Goal: Task Accomplishment & Management: Manage account settings

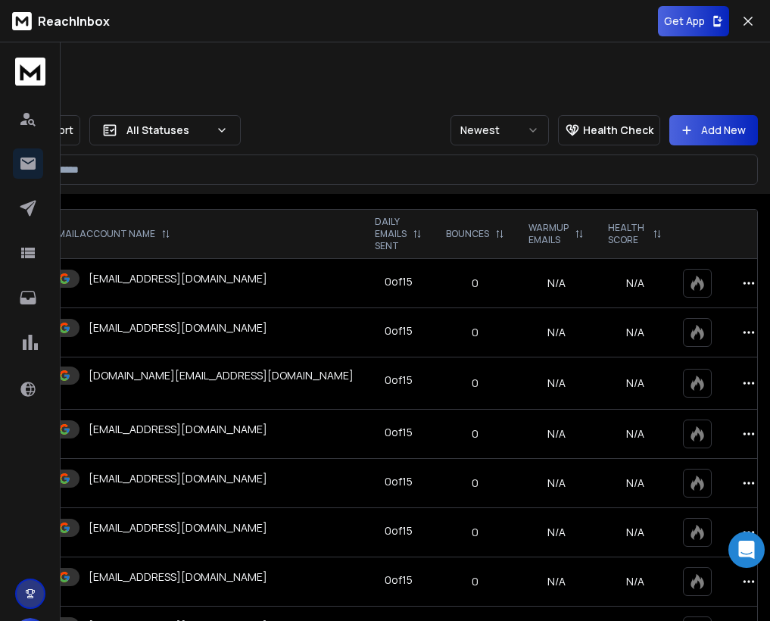
click at [727, 115] on button "Add New" at bounding box center [713, 130] width 89 height 30
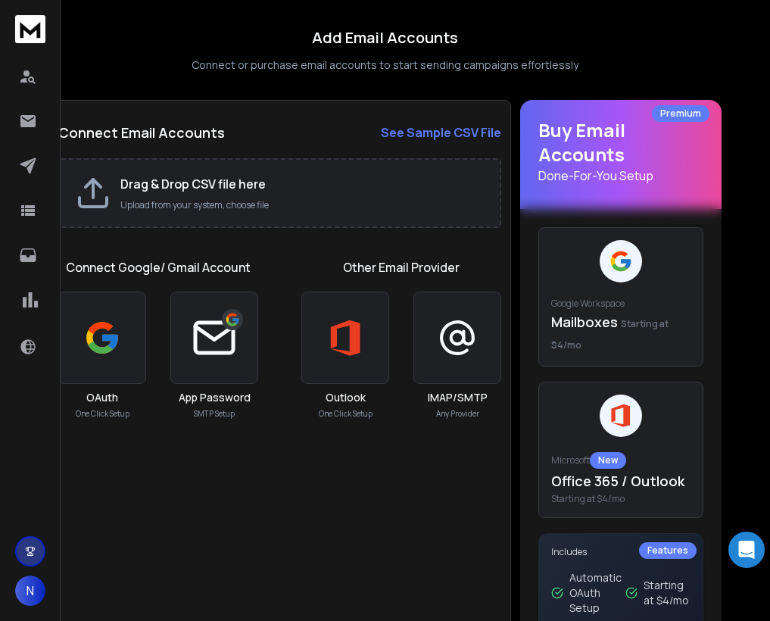
click at [237, 360] on icon at bounding box center [213, 337] width 45 height 45
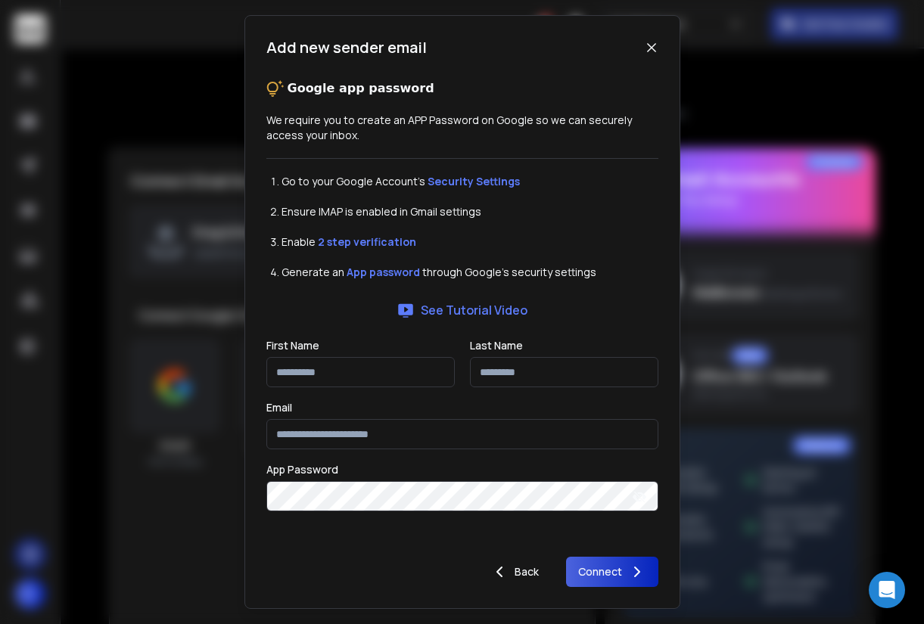
click at [659, 44] on div "Add new sender email Google app password We require you to create an APP Passwo…" at bounding box center [462, 312] width 436 height 594
click at [651, 48] on icon at bounding box center [650, 47] width 9 height 9
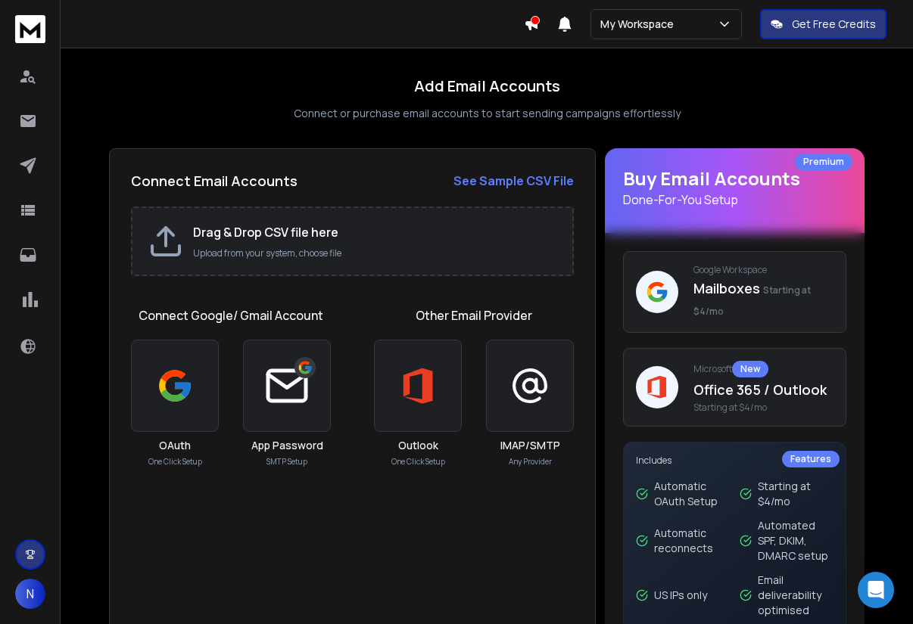
click at [148, 396] on div at bounding box center [175, 386] width 88 height 92
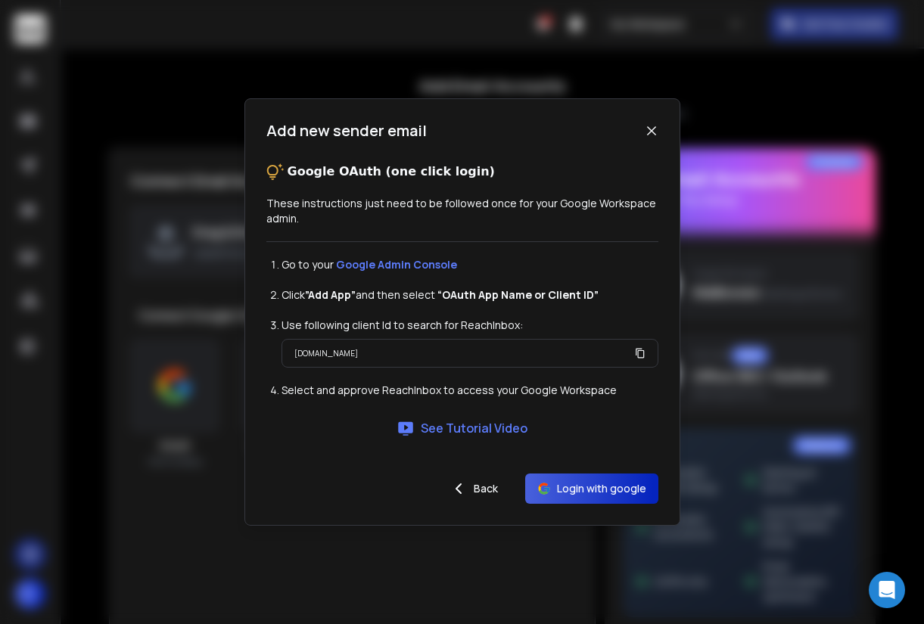
click at [596, 487] on button "Login with google" at bounding box center [591, 489] width 133 height 30
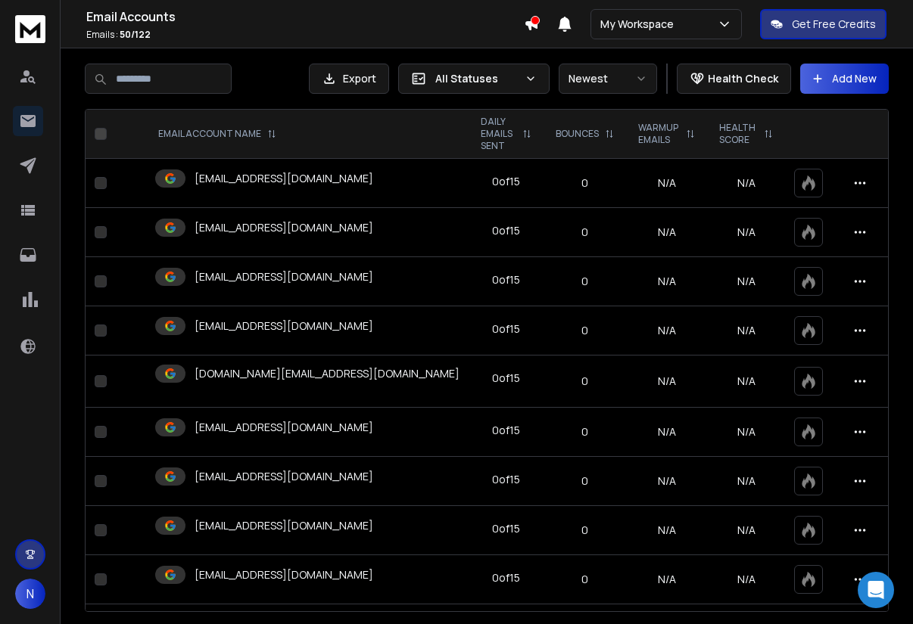
click at [857, 75] on button "Add New" at bounding box center [844, 79] width 89 height 30
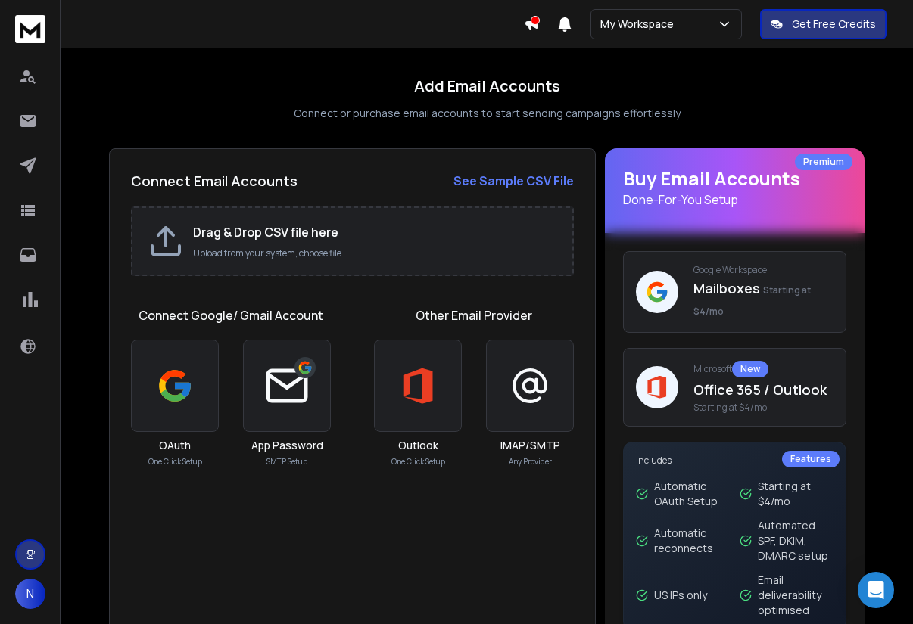
click at [191, 366] on icon at bounding box center [175, 385] width 38 height 45
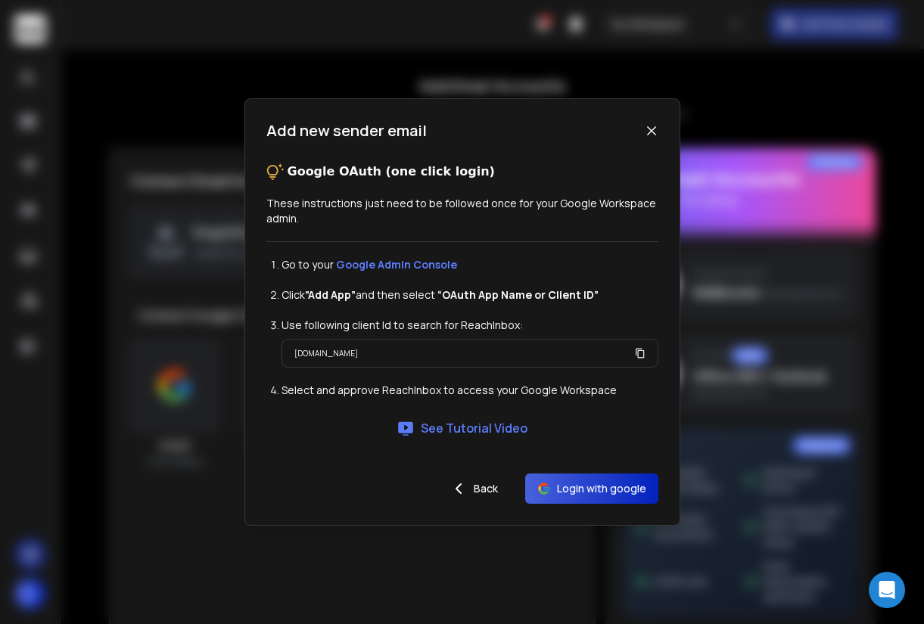
click at [574, 476] on button "Login with google" at bounding box center [591, 489] width 133 height 30
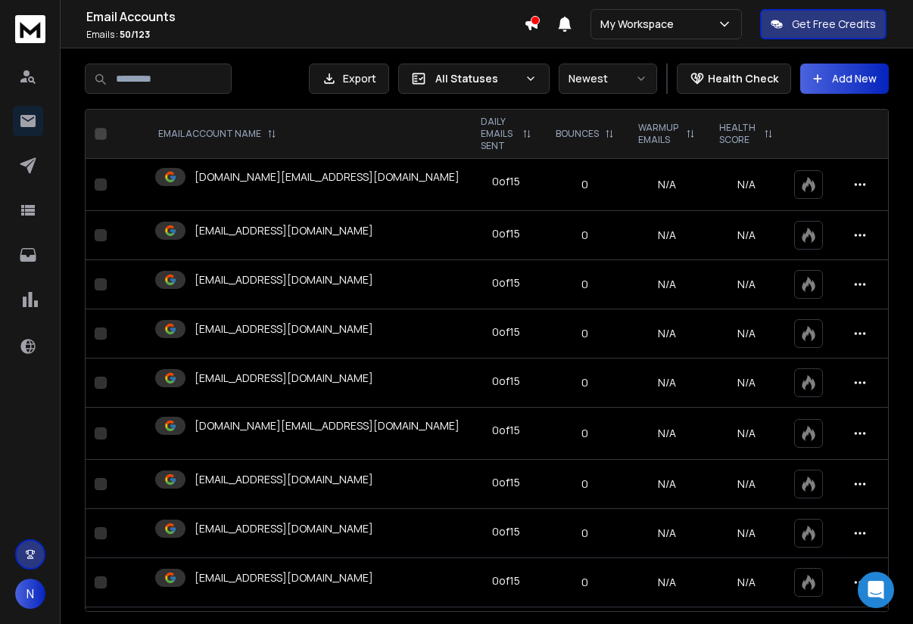
click at [852, 79] on button "Add New" at bounding box center [844, 79] width 89 height 30
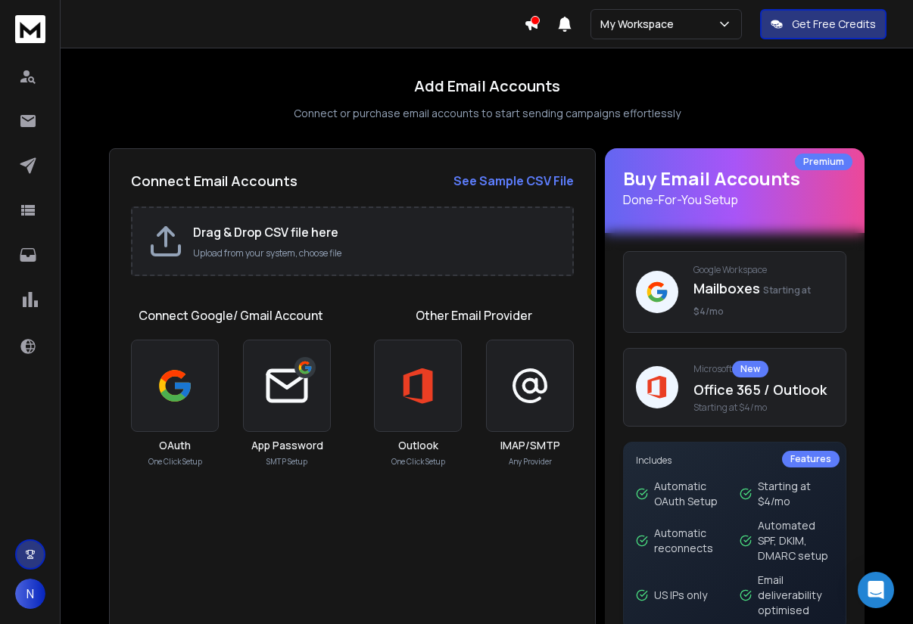
click at [285, 397] on icon at bounding box center [286, 385] width 45 height 45
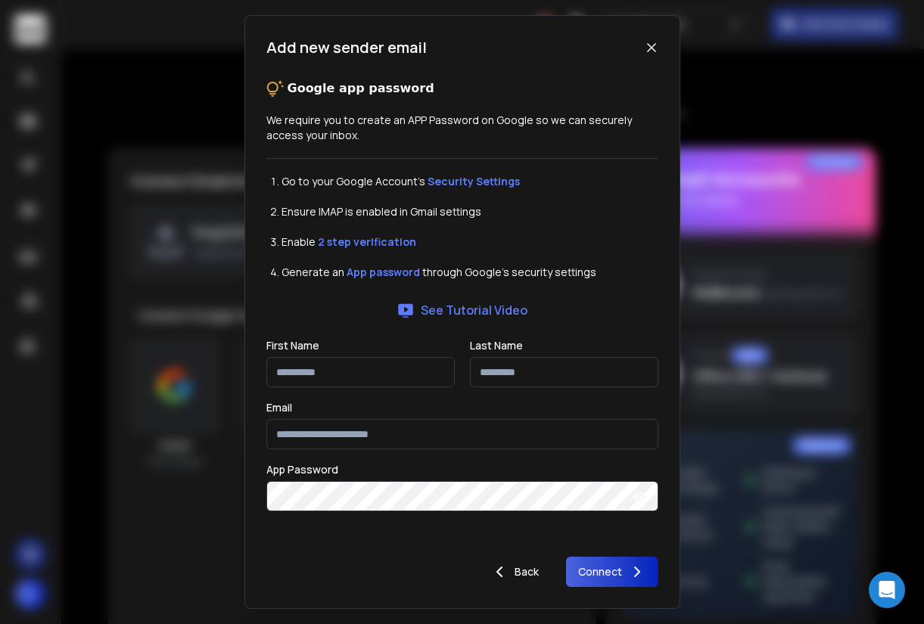
click at [649, 48] on icon at bounding box center [652, 48] width 14 height 14
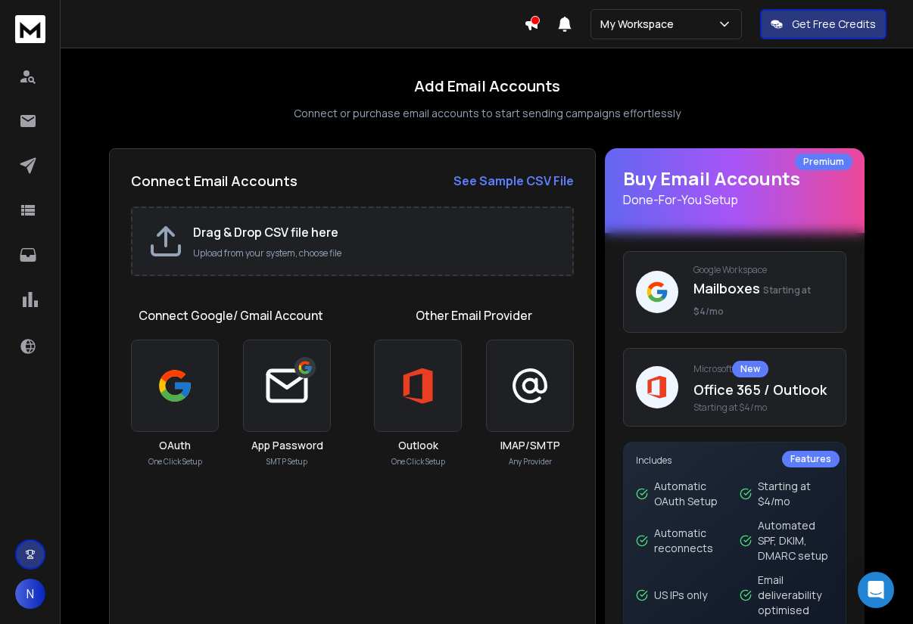
click at [161, 401] on icon at bounding box center [175, 385] width 38 height 45
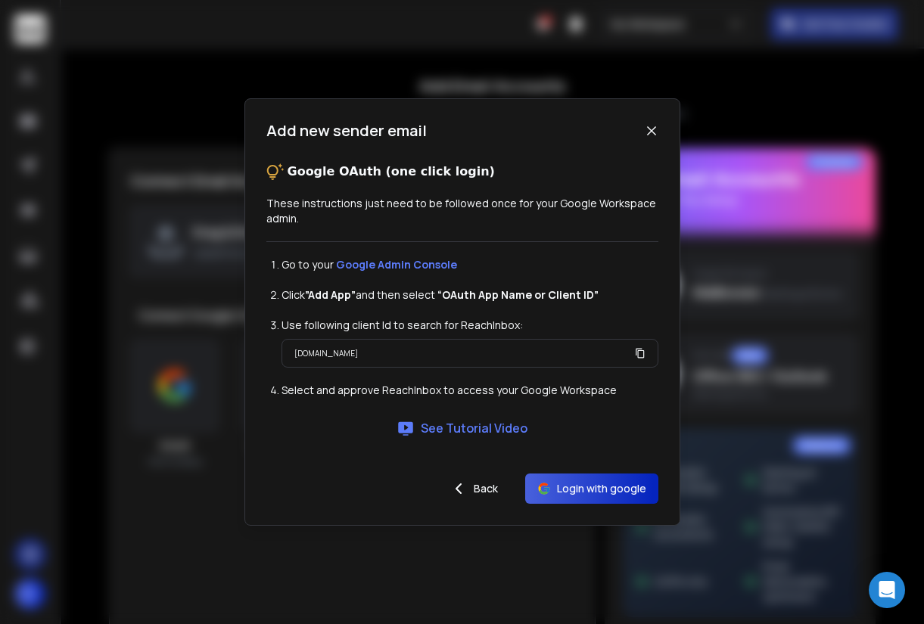
click at [605, 477] on button "Login with google" at bounding box center [591, 489] width 133 height 30
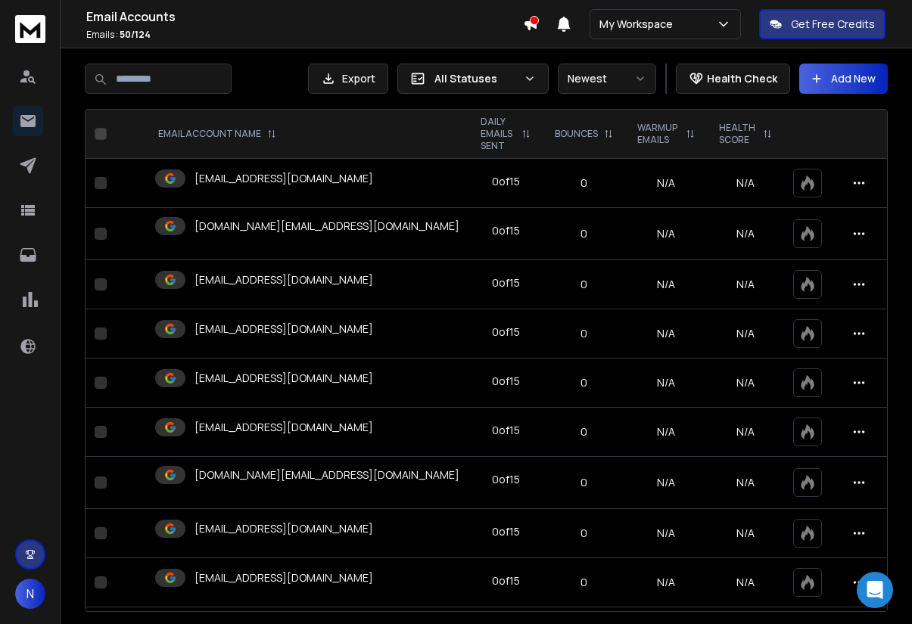
drag, startPoint x: 849, startPoint y: 84, endPoint x: 839, endPoint y: 87, distance: 10.3
click at [849, 84] on button "Add New" at bounding box center [843, 79] width 89 height 30
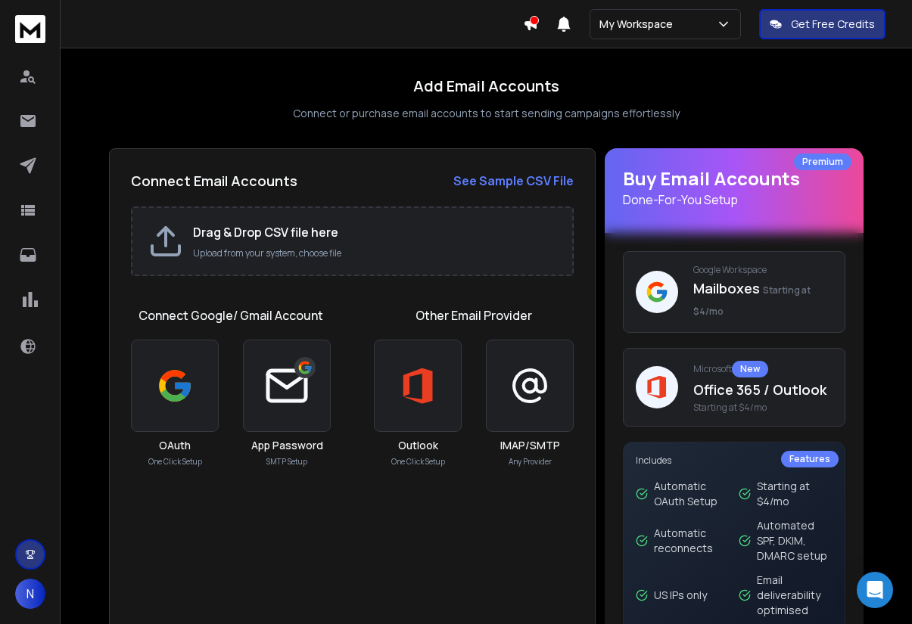
click at [138, 406] on div at bounding box center [175, 386] width 88 height 92
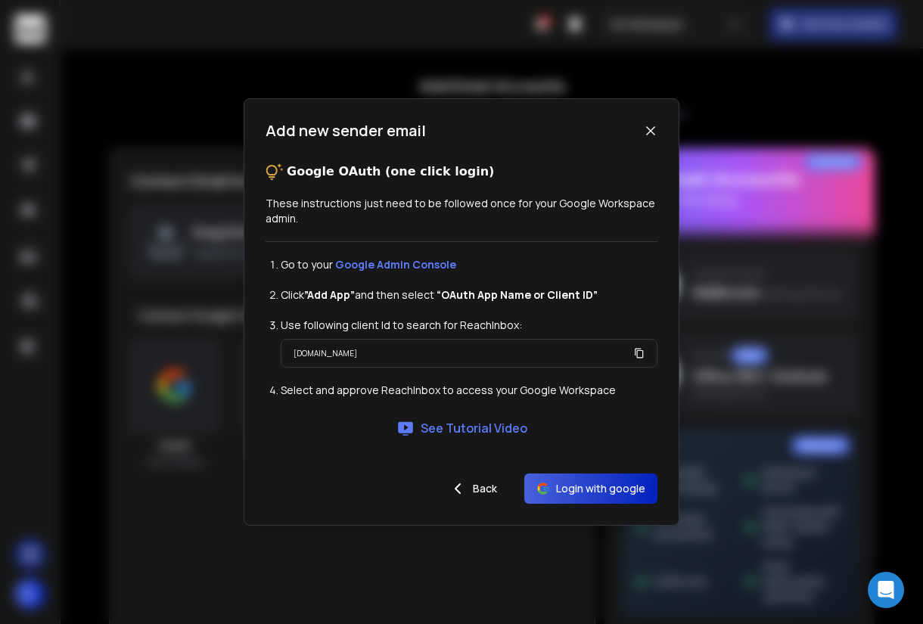
click at [606, 499] on button "Login with google" at bounding box center [590, 489] width 133 height 30
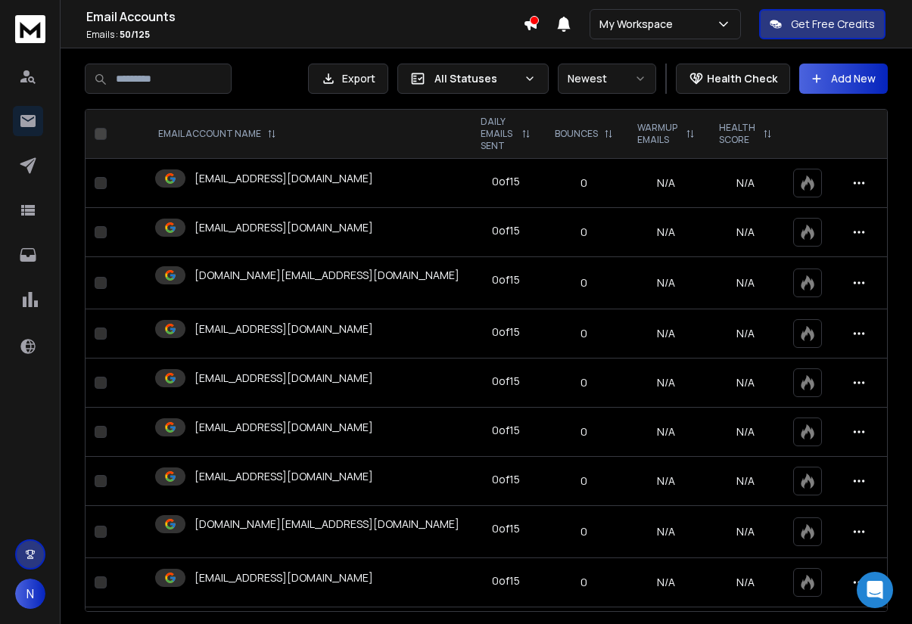
click at [844, 75] on button "Add New" at bounding box center [843, 79] width 89 height 30
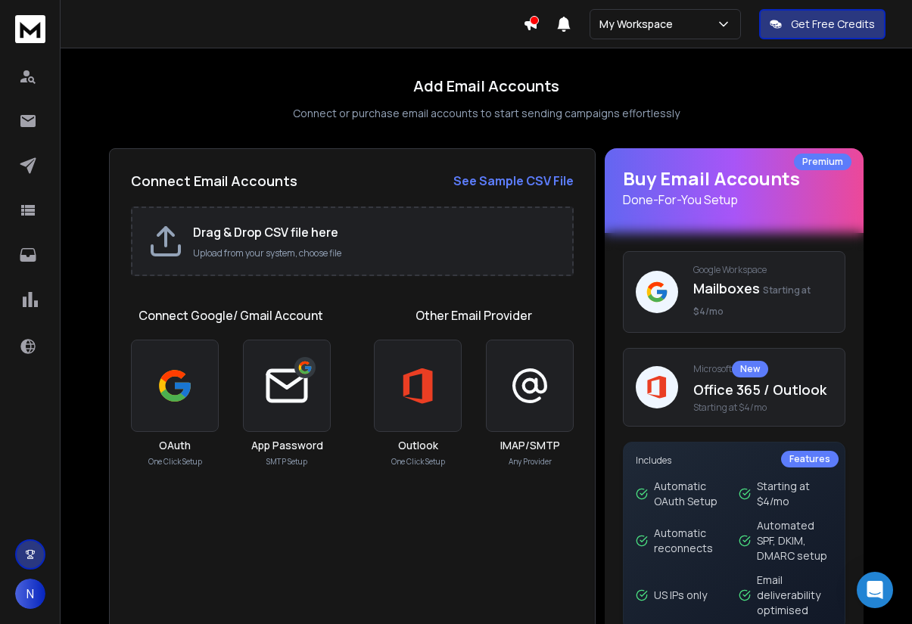
click at [281, 385] on polyline at bounding box center [287, 382] width 38 height 14
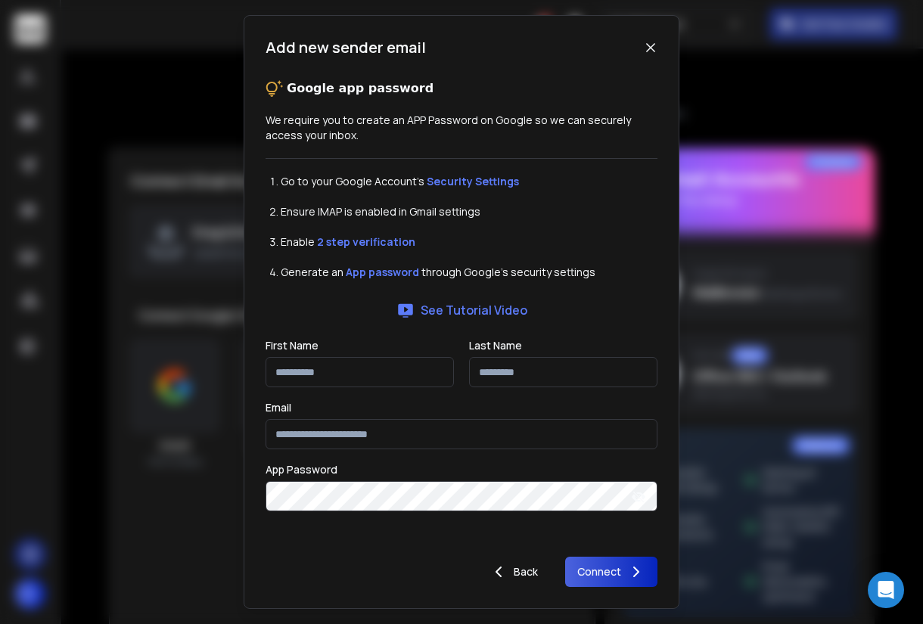
click at [651, 42] on icon at bounding box center [651, 48] width 14 height 14
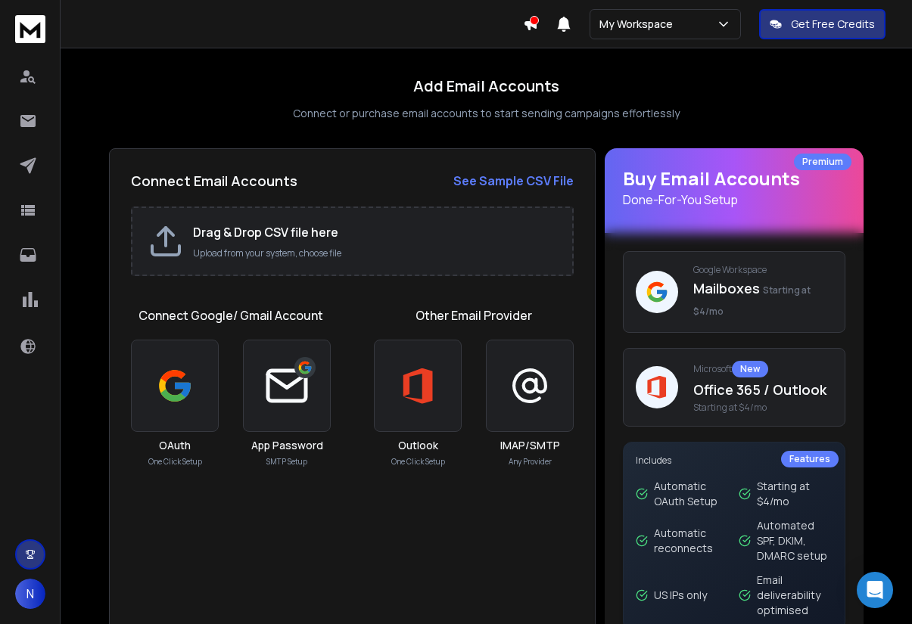
click at [193, 370] on icon at bounding box center [175, 385] width 38 height 45
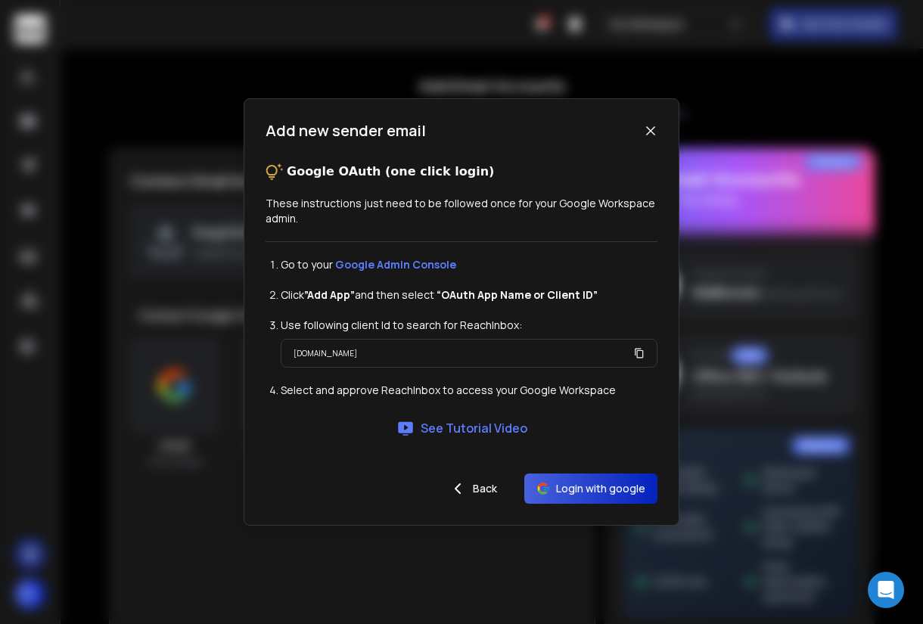
click at [650, 129] on icon at bounding box center [650, 130] width 9 height 9
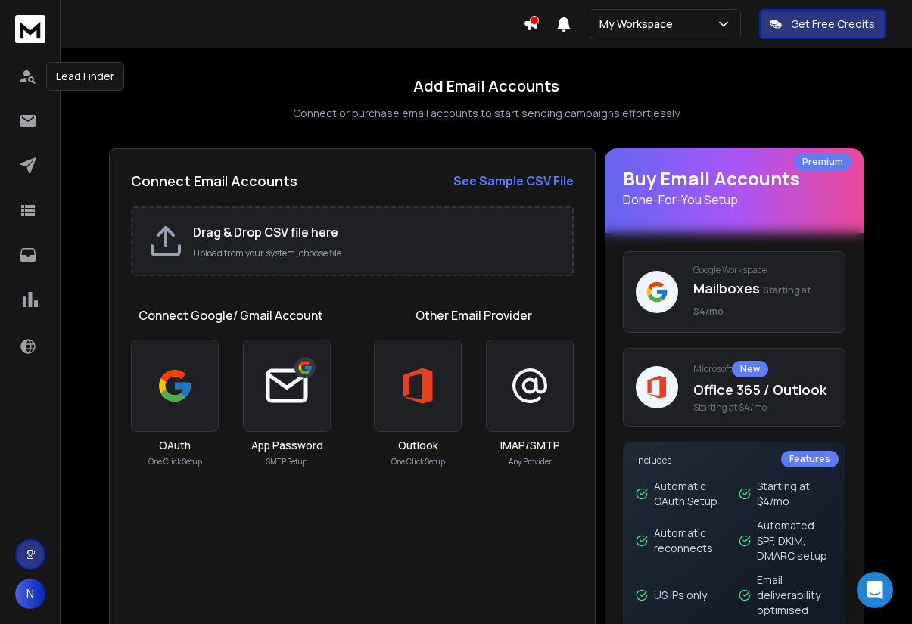
click at [14, 14] on div "N" at bounding box center [30, 312] width 61 height 624
click at [20, 17] on img at bounding box center [30, 29] width 30 height 28
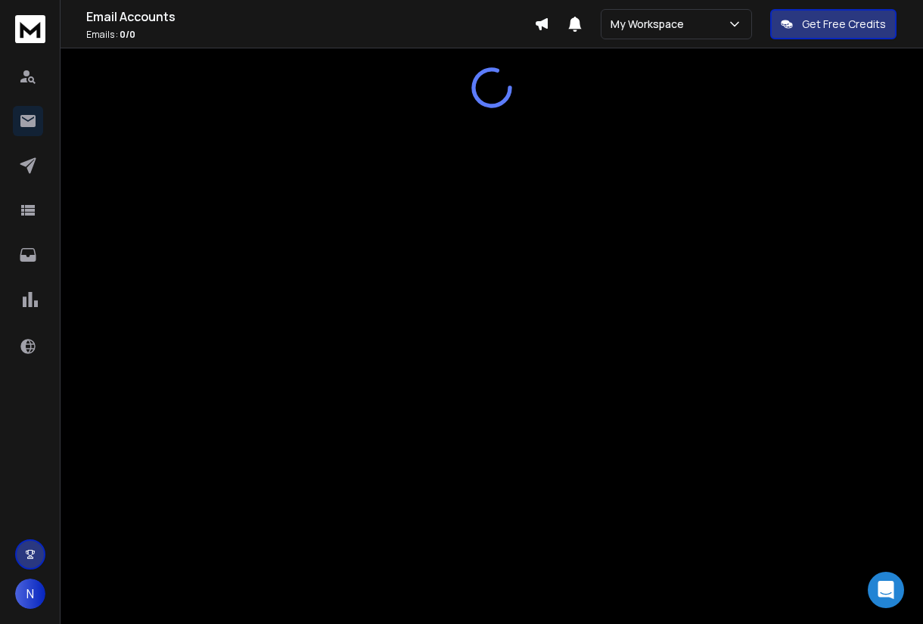
click at [20, 17] on img at bounding box center [30, 29] width 30 height 28
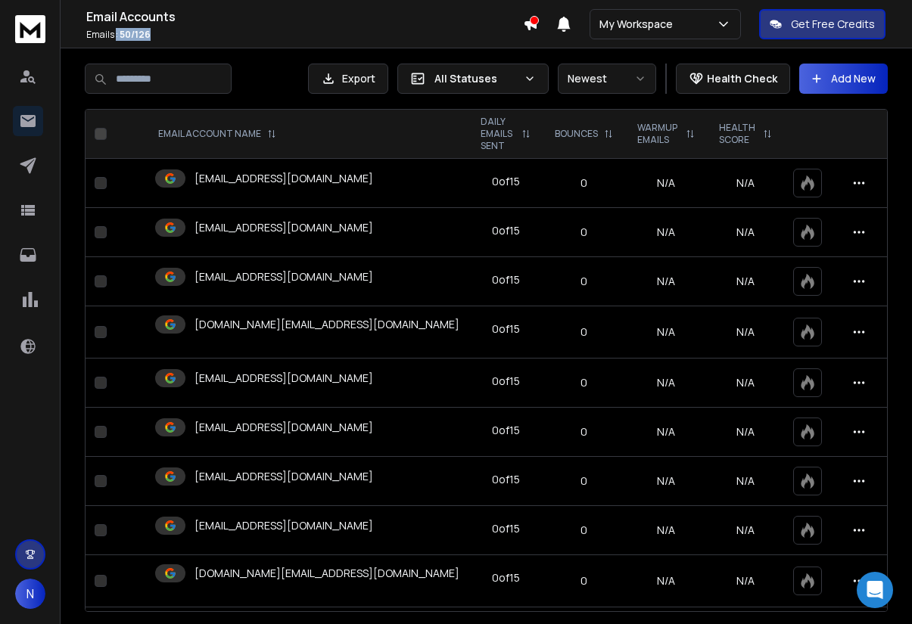
drag, startPoint x: 115, startPoint y: 30, endPoint x: 180, endPoint y: 31, distance: 65.1
click at [180, 31] on p "Emails : 50 / 126" at bounding box center [304, 35] width 437 height 12
click at [156, 33] on p "Emails : 50 / 126" at bounding box center [304, 35] width 437 height 12
click at [137, 36] on span "50 / 126" at bounding box center [135, 34] width 31 height 13
click at [130, 36] on span "50 / 126" at bounding box center [135, 34] width 31 height 13
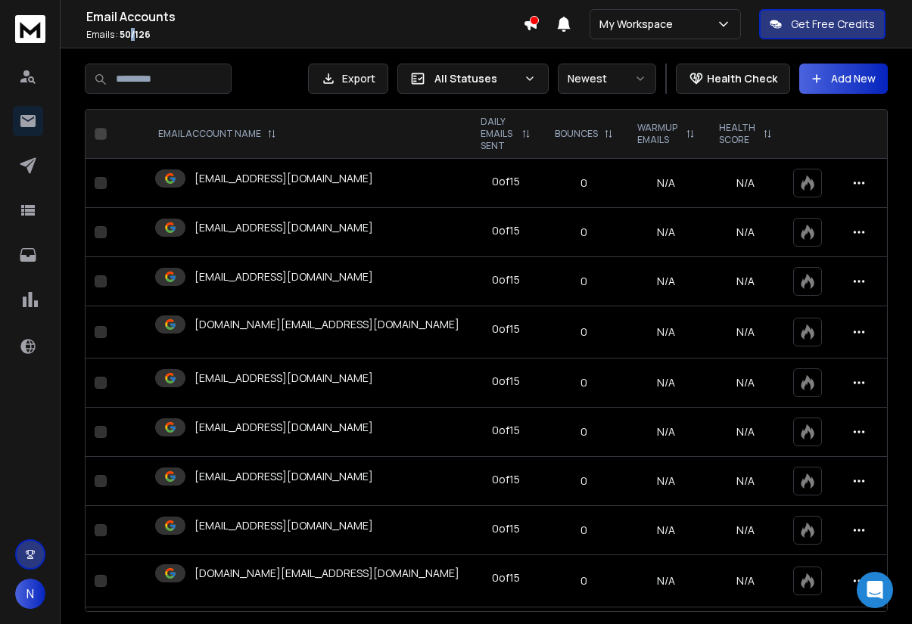
click at [130, 36] on span "50 / 126" at bounding box center [135, 34] width 31 height 13
click at [126, 35] on span "50 / 126" at bounding box center [135, 34] width 31 height 13
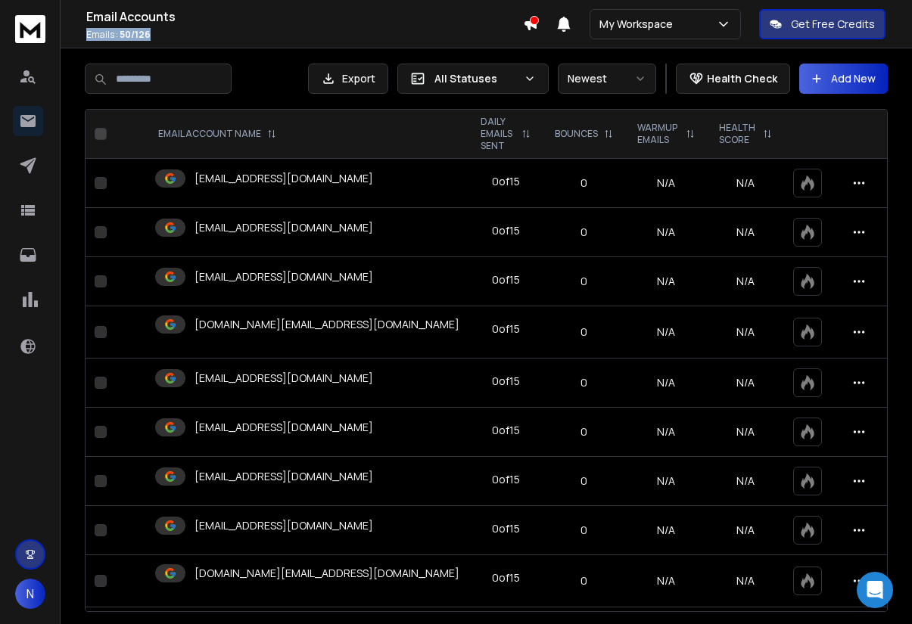
click at [126, 35] on span "50 / 126" at bounding box center [135, 34] width 31 height 13
click at [126, 34] on span "50 / 126" at bounding box center [135, 34] width 31 height 13
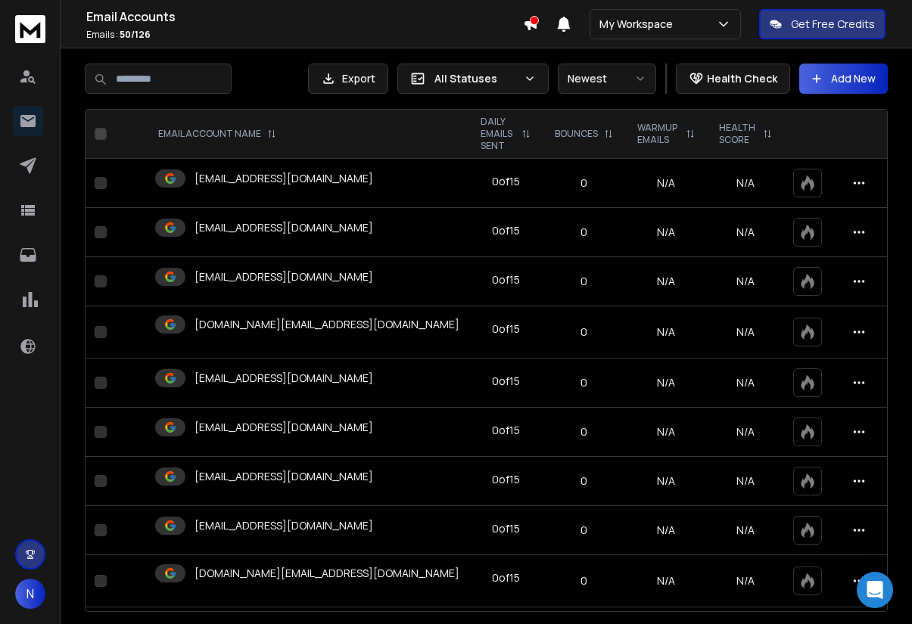
click at [143, 36] on span "50 / 126" at bounding box center [135, 34] width 31 height 13
click at [853, 71] on button "Add New" at bounding box center [843, 79] width 89 height 30
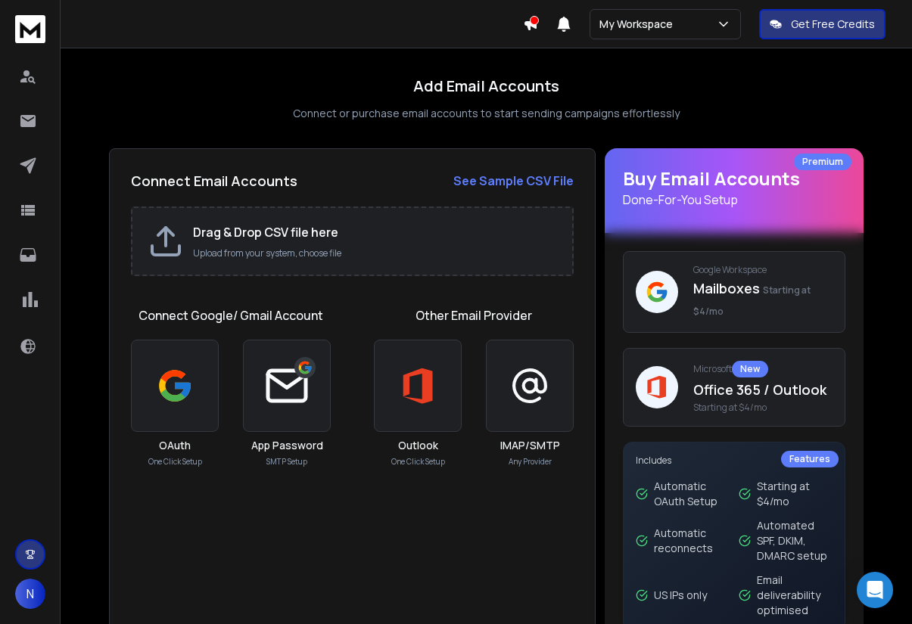
click at [166, 407] on icon at bounding box center [175, 385] width 38 height 45
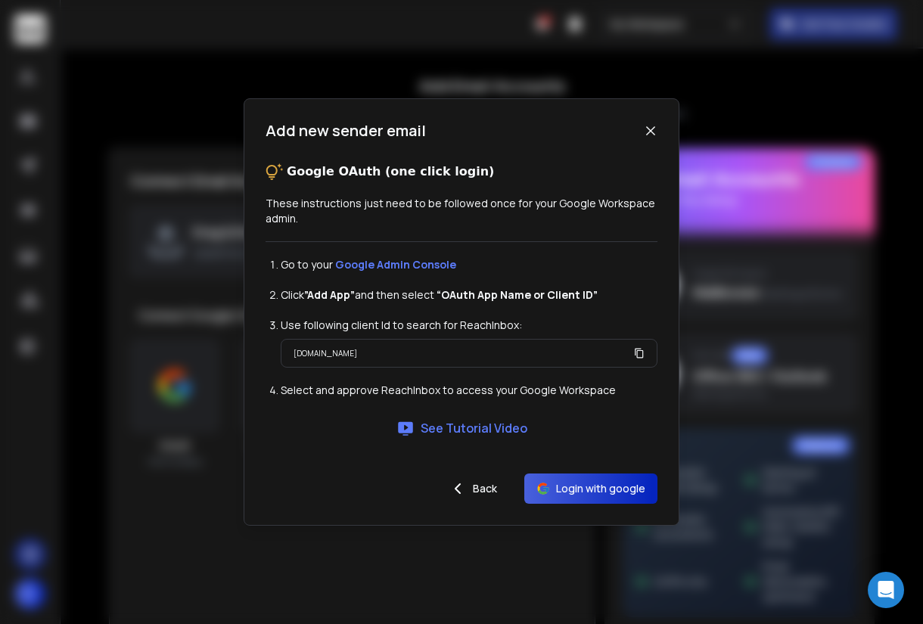
click at [546, 479] on button "Login with google" at bounding box center [590, 489] width 133 height 30
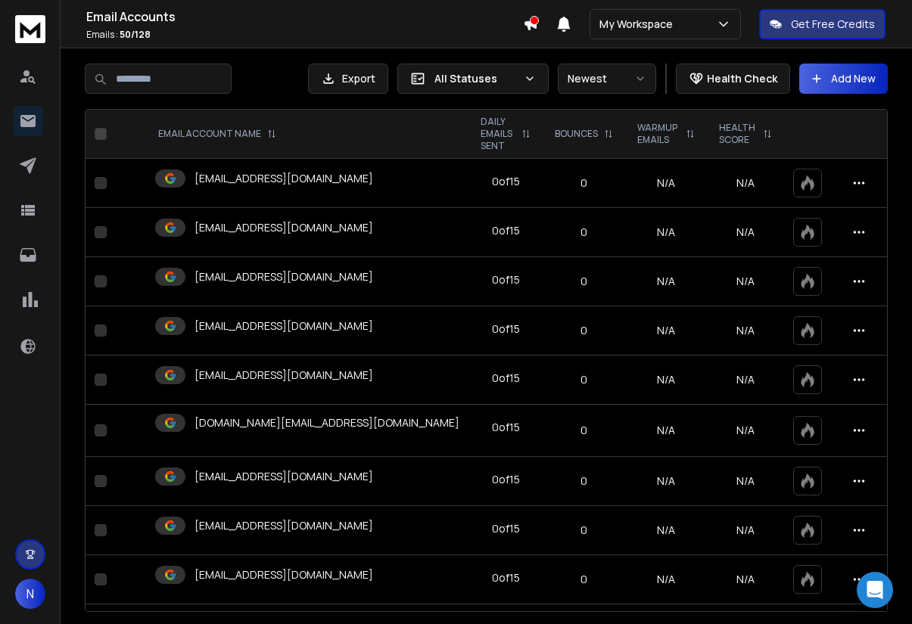
click at [839, 93] on button "Add New" at bounding box center [843, 79] width 89 height 30
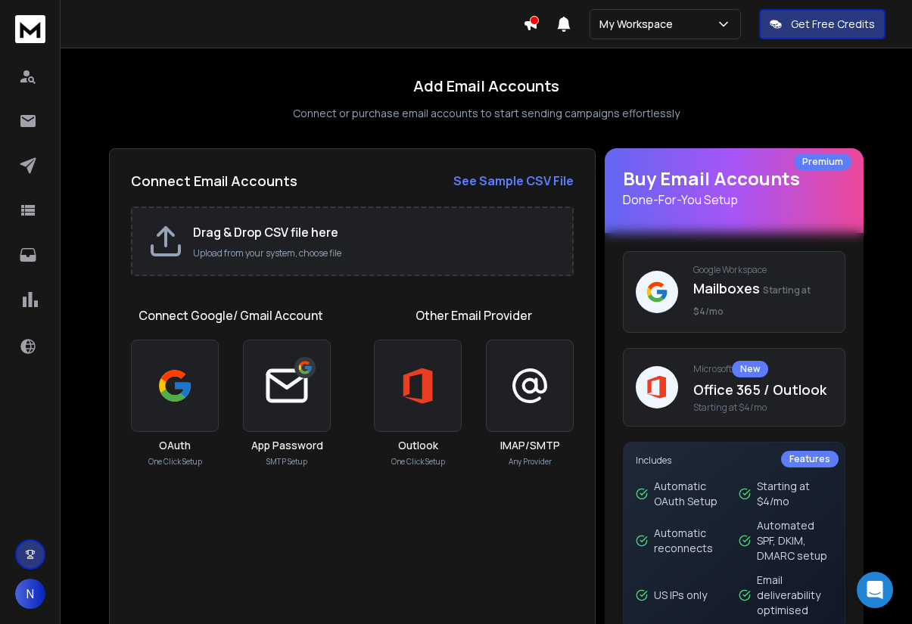
click at [198, 391] on div at bounding box center [175, 386] width 88 height 92
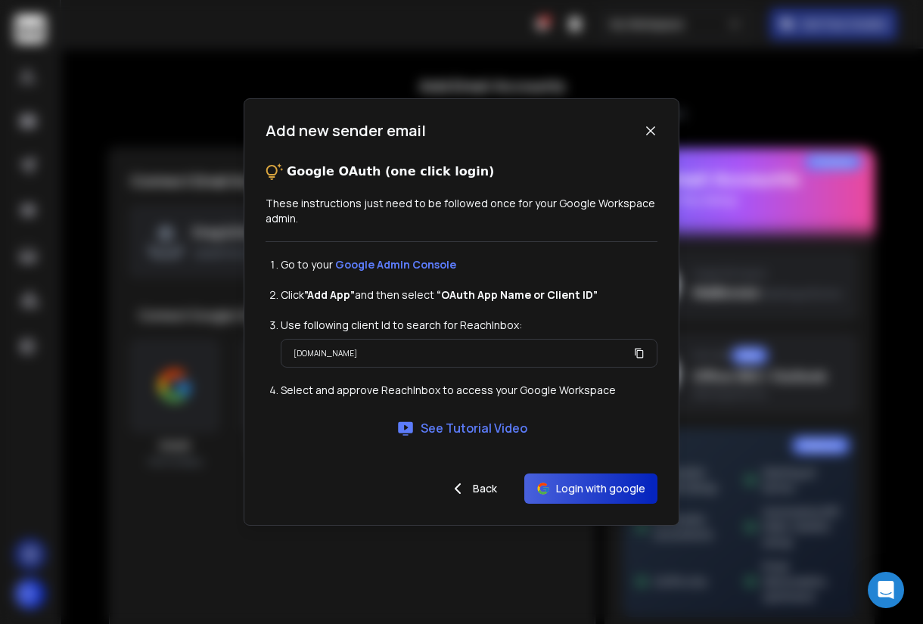
click at [601, 480] on button "Login with google" at bounding box center [590, 489] width 133 height 30
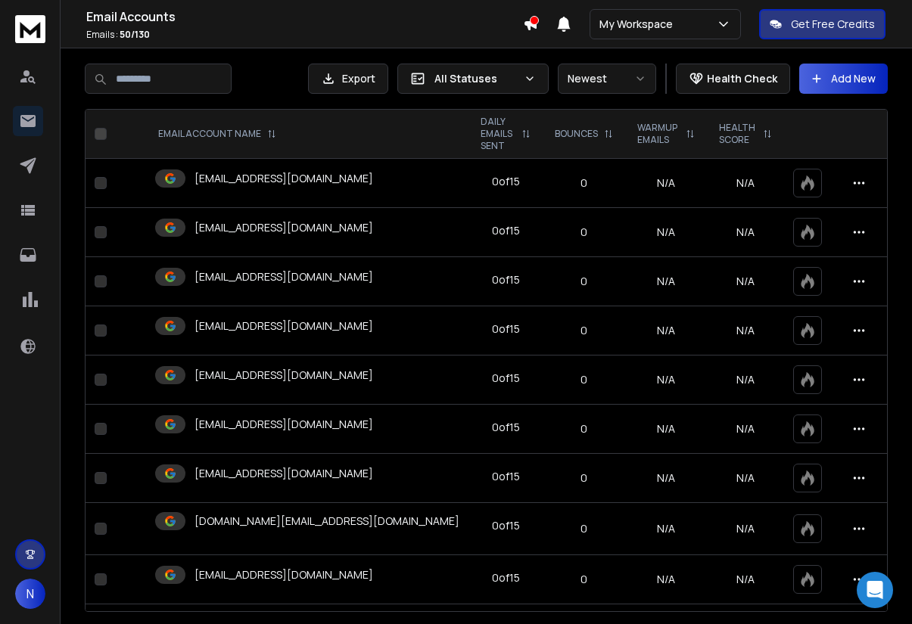
click at [851, 82] on button "Add New" at bounding box center [843, 79] width 89 height 30
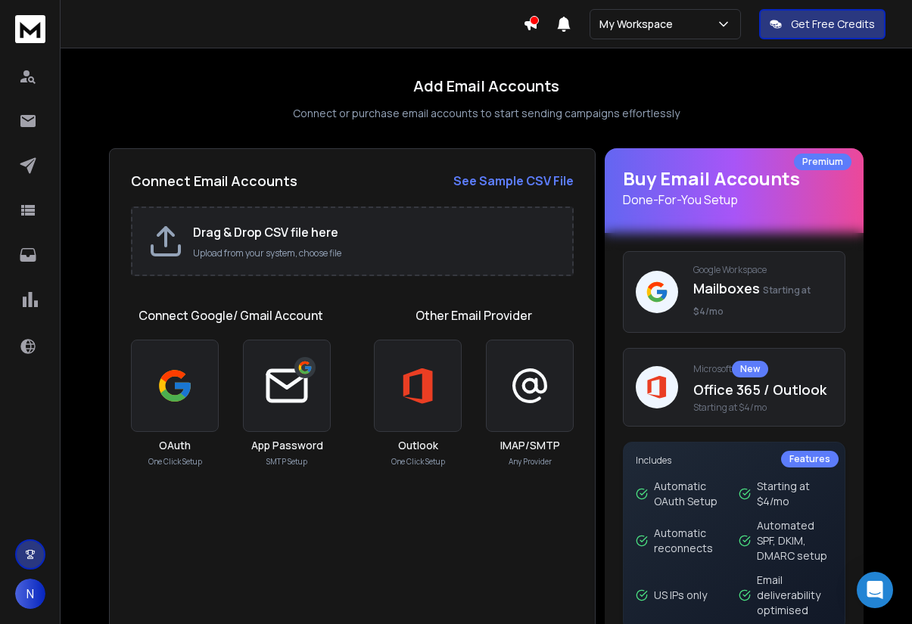
click at [177, 409] on div at bounding box center [175, 386] width 88 height 92
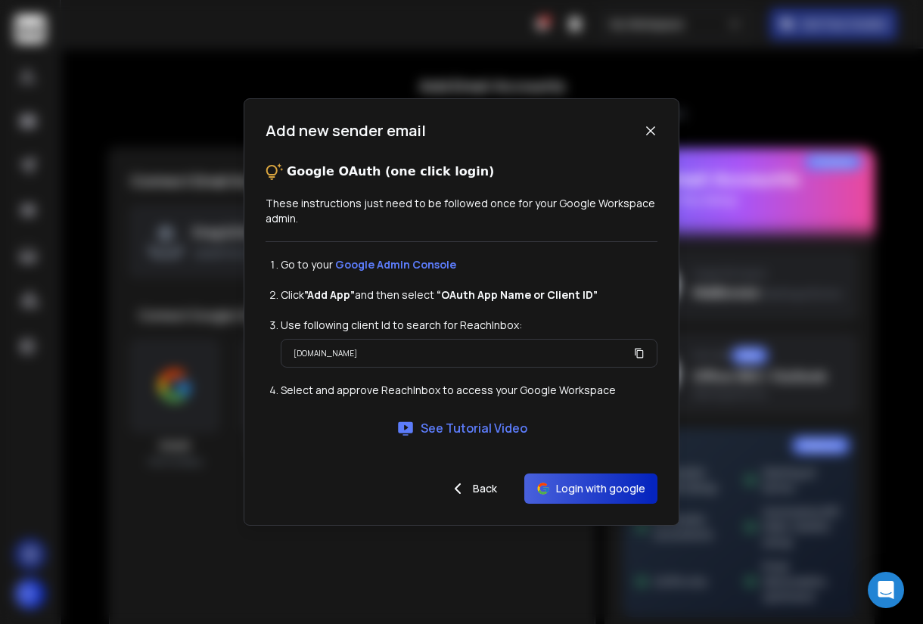
drag, startPoint x: 590, startPoint y: 469, endPoint x: 590, endPoint y: 479, distance: 9.8
click at [590, 472] on div "Google OAuth (one click login) These instructions just need to be followed once…" at bounding box center [462, 333] width 392 height 341
click at [590, 479] on button "Login with google" at bounding box center [590, 489] width 133 height 30
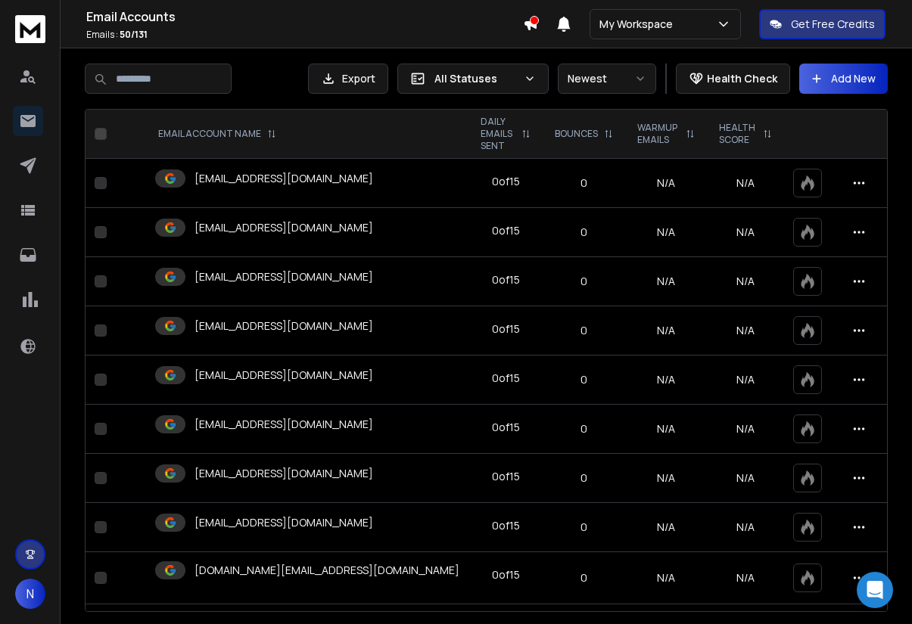
click at [842, 70] on button "Add New" at bounding box center [843, 79] width 89 height 30
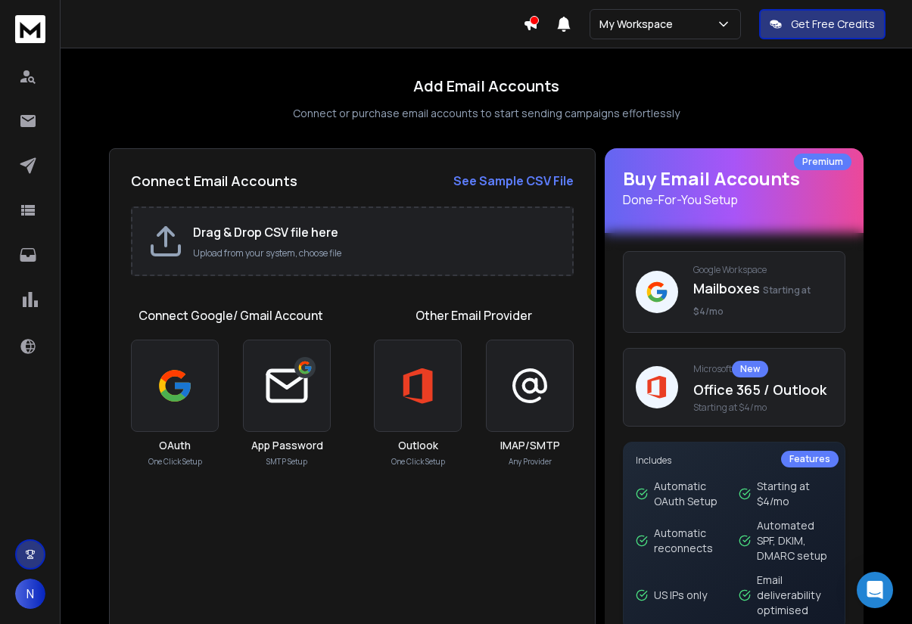
click at [169, 427] on div at bounding box center [175, 386] width 88 height 92
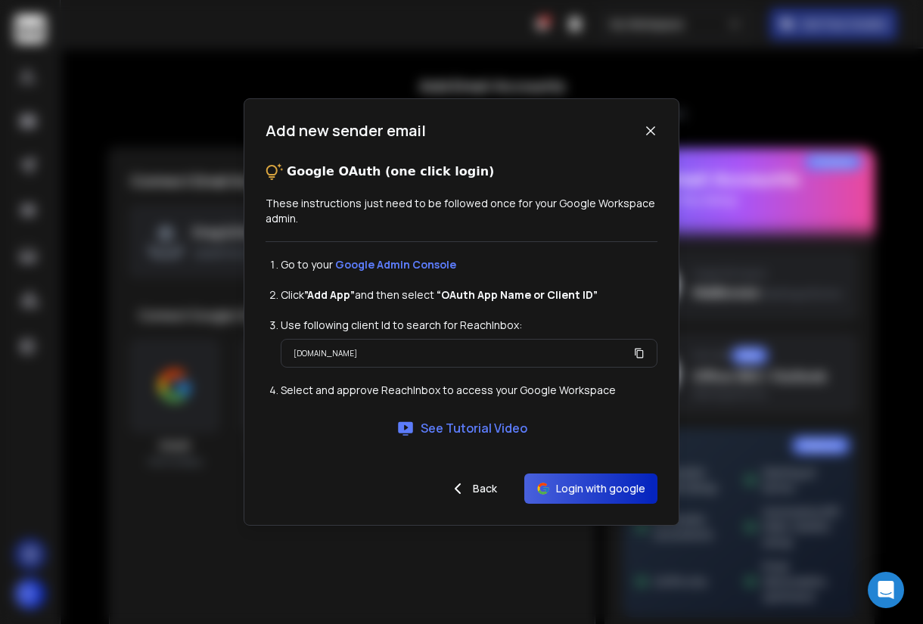
click at [606, 481] on button "Login with google" at bounding box center [590, 489] width 133 height 30
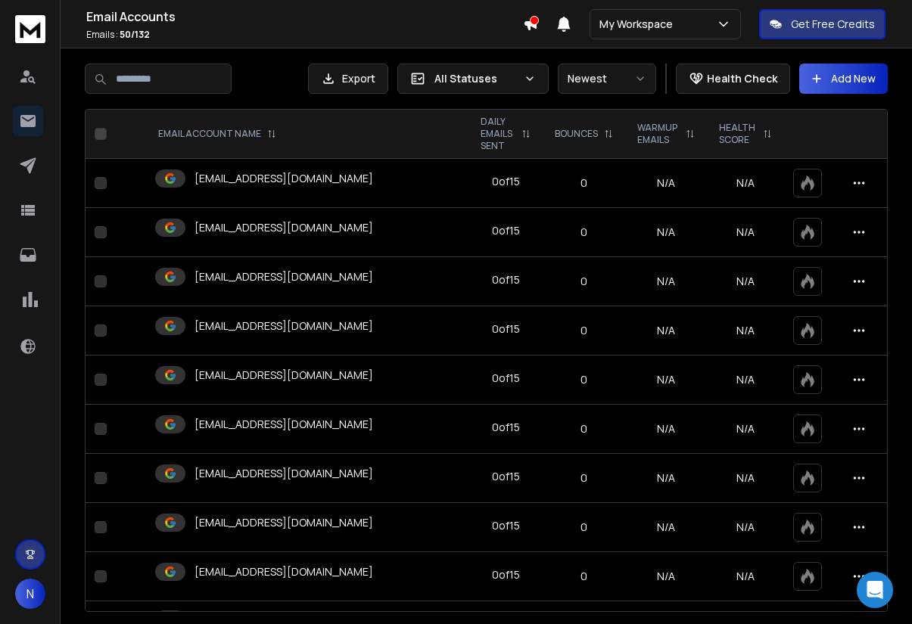
click at [833, 87] on button "Add New" at bounding box center [843, 79] width 89 height 30
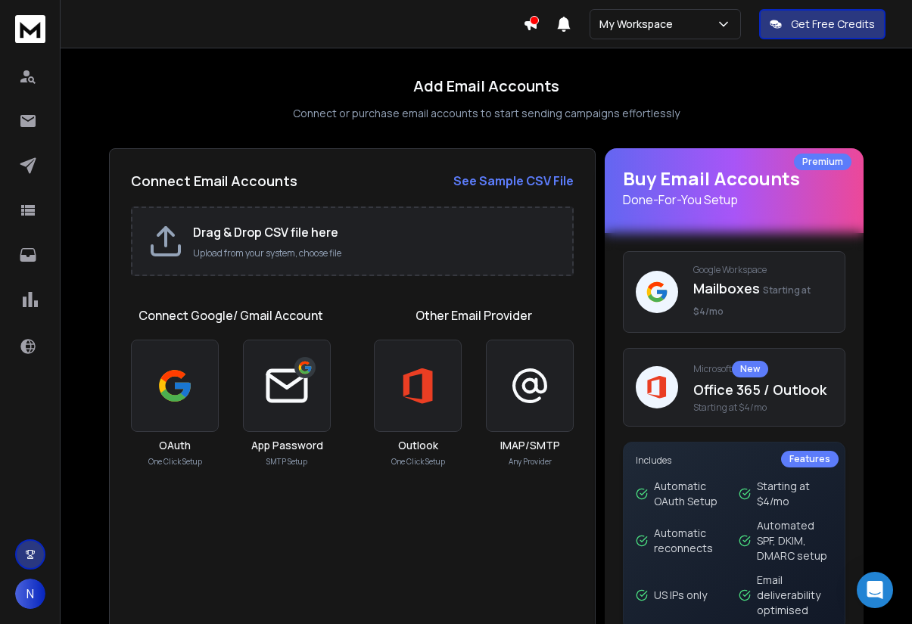
click at [169, 396] on icon at bounding box center [172, 395] width 25 height 13
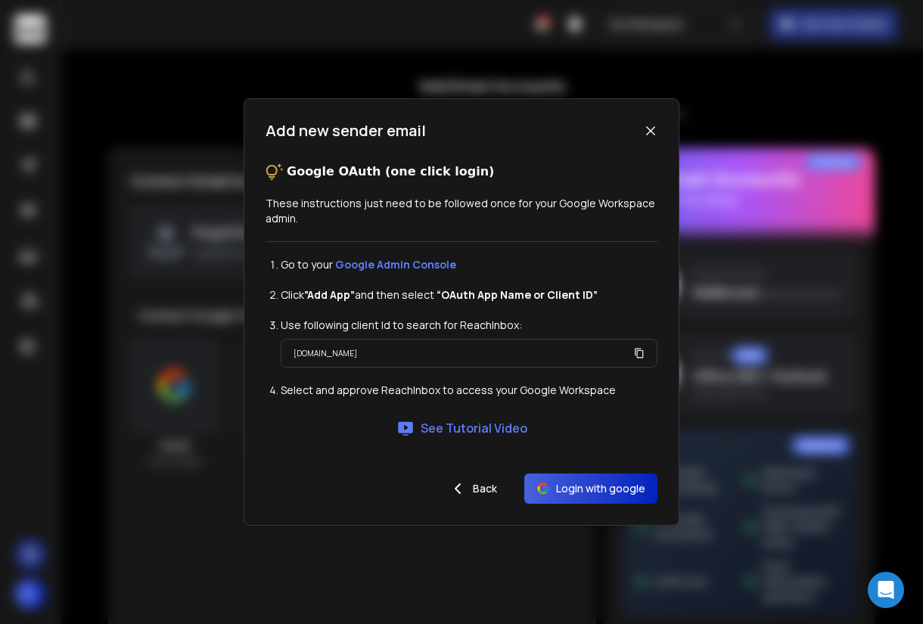
drag, startPoint x: 578, startPoint y: 494, endPoint x: 677, endPoint y: 485, distance: 99.6
click at [579, 494] on button "Login with google" at bounding box center [590, 489] width 133 height 30
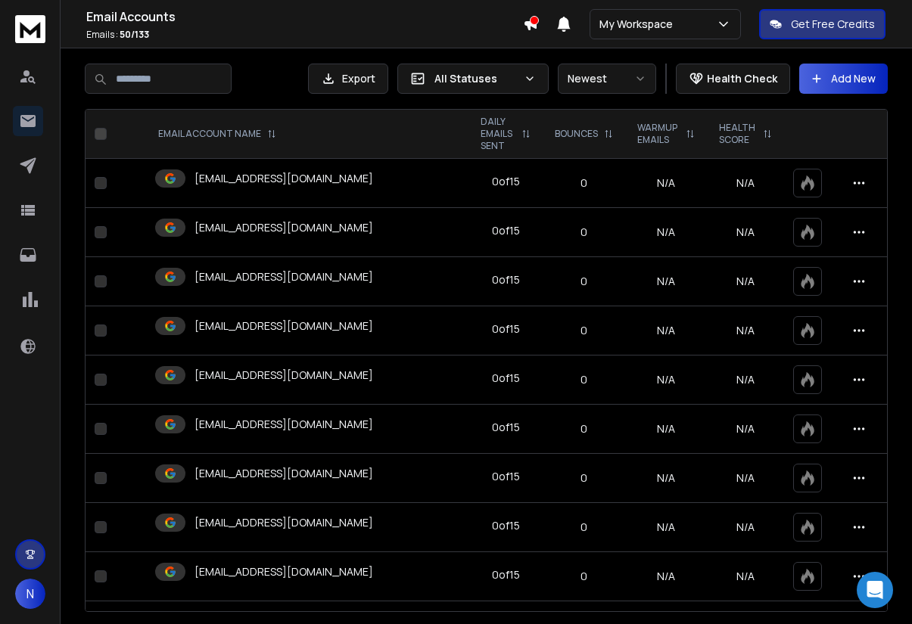
click at [832, 89] on button "Add New" at bounding box center [843, 79] width 89 height 30
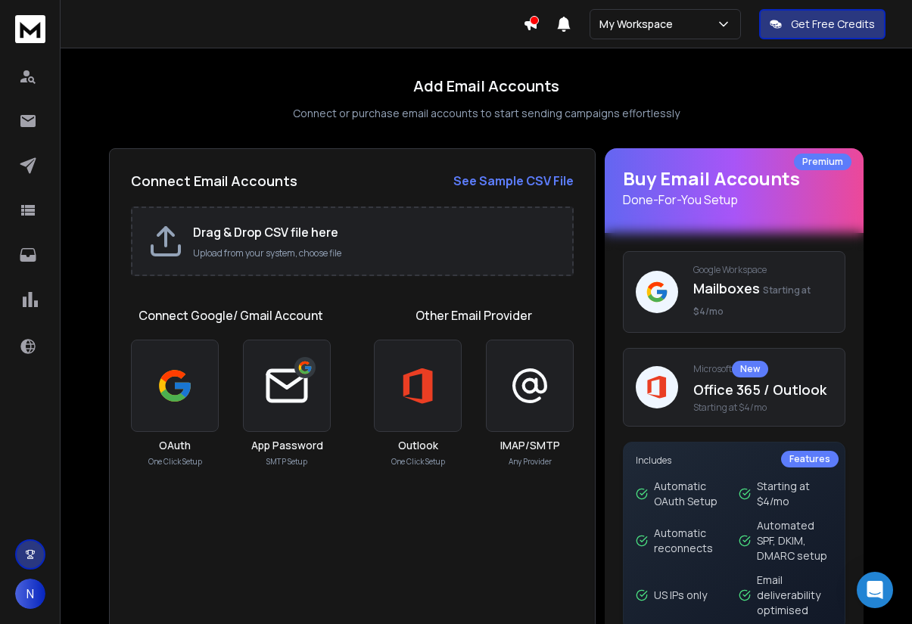
click at [144, 379] on div at bounding box center [175, 386] width 88 height 92
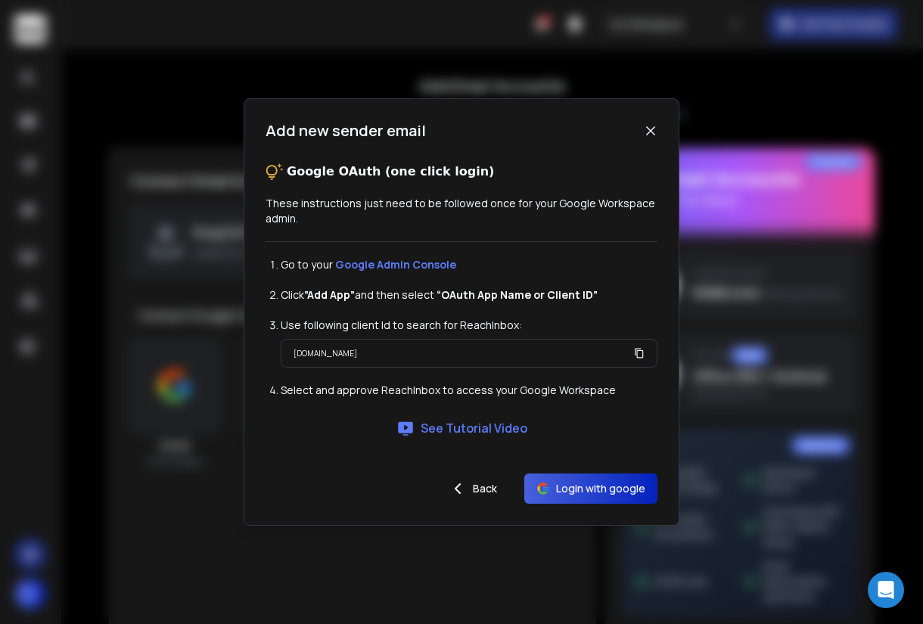
click at [598, 488] on button "Login with google" at bounding box center [590, 489] width 133 height 30
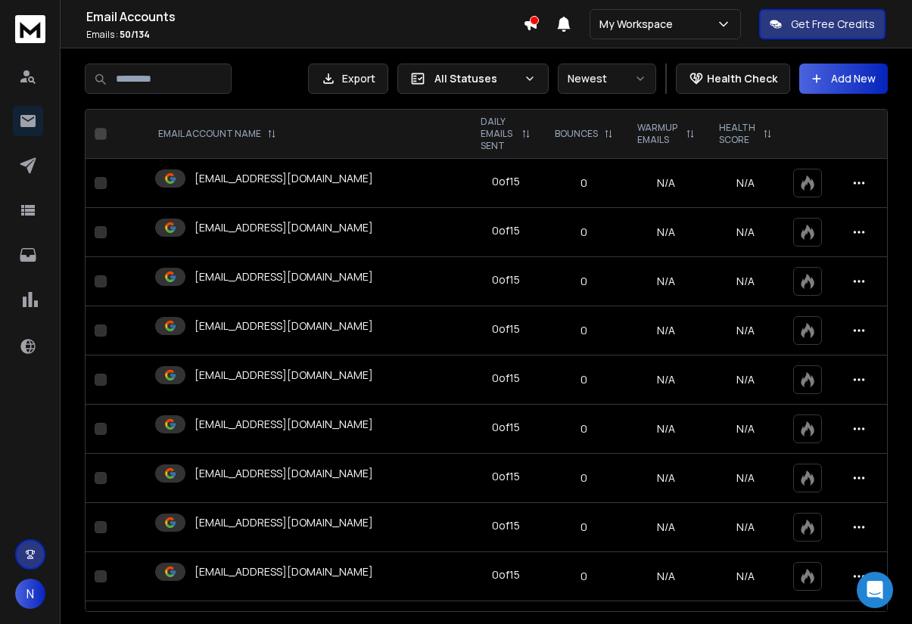
click at [845, 70] on button "Add New" at bounding box center [843, 79] width 89 height 30
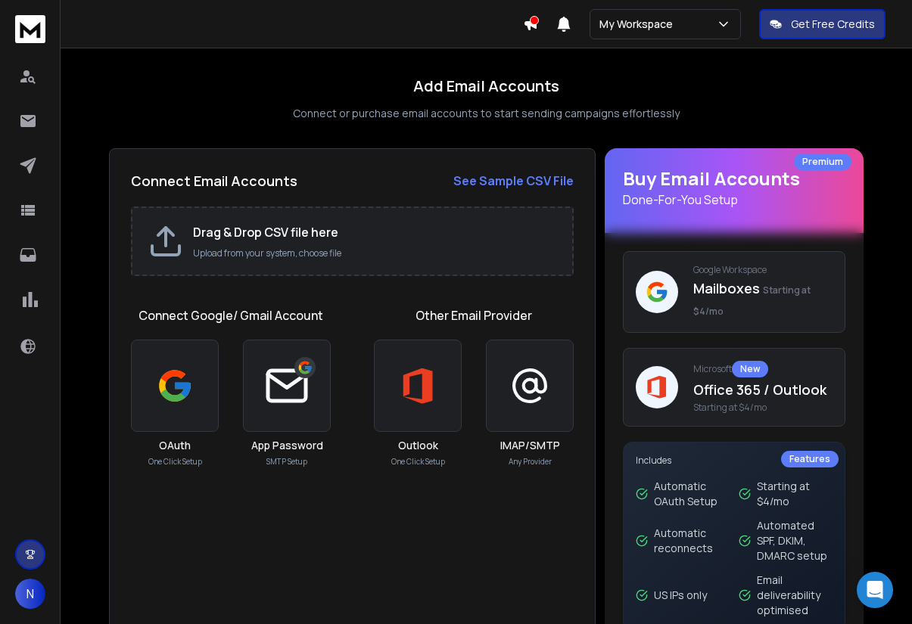
click at [183, 361] on div at bounding box center [175, 386] width 88 height 92
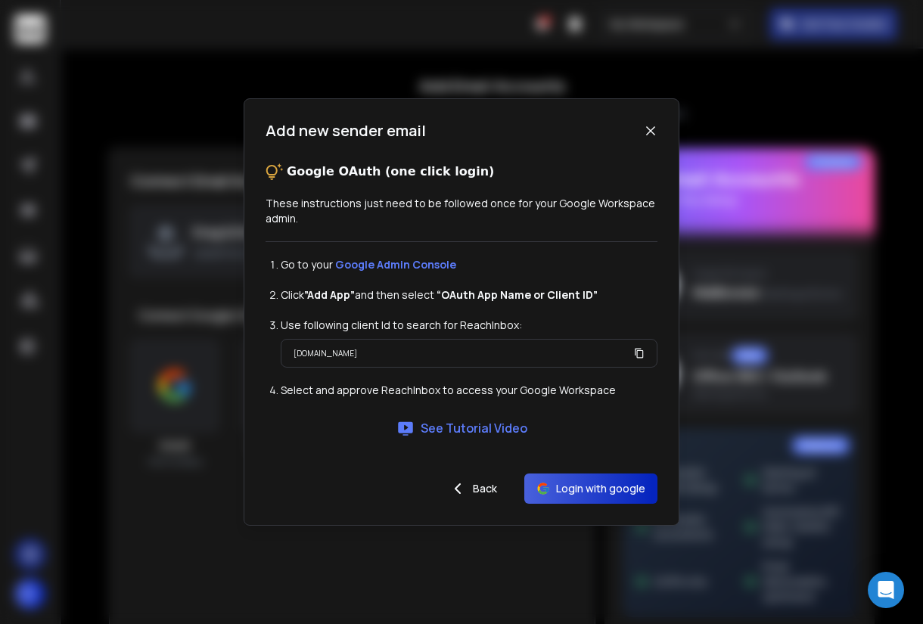
click at [562, 481] on button "Login with google" at bounding box center [590, 489] width 133 height 30
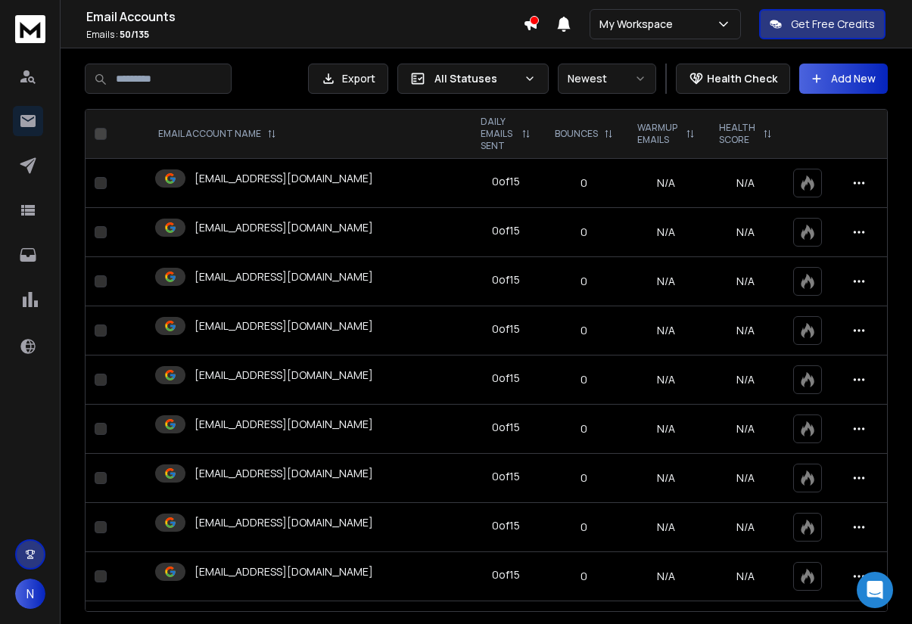
click at [840, 79] on button "Add New" at bounding box center [843, 79] width 89 height 30
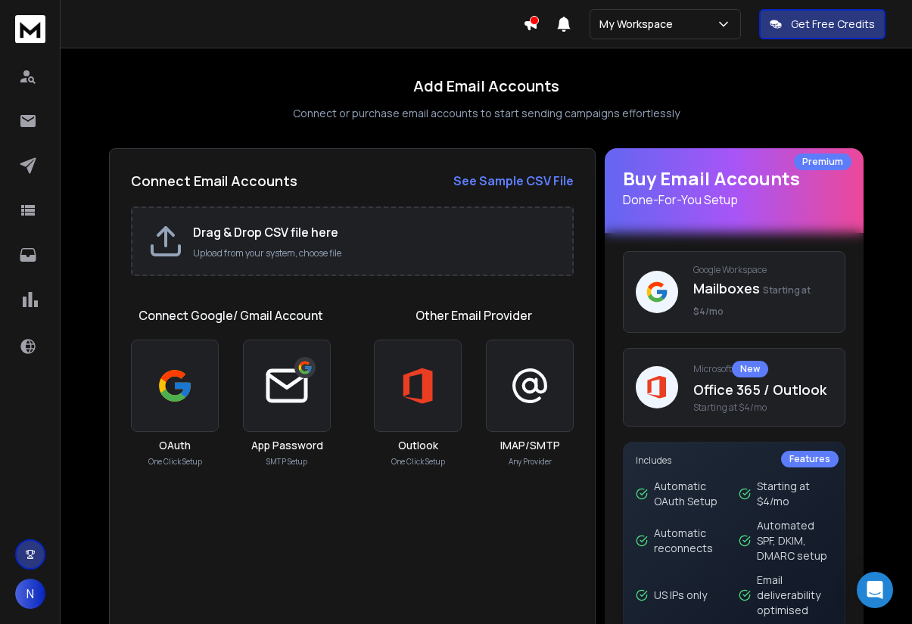
click at [210, 384] on div at bounding box center [175, 386] width 88 height 92
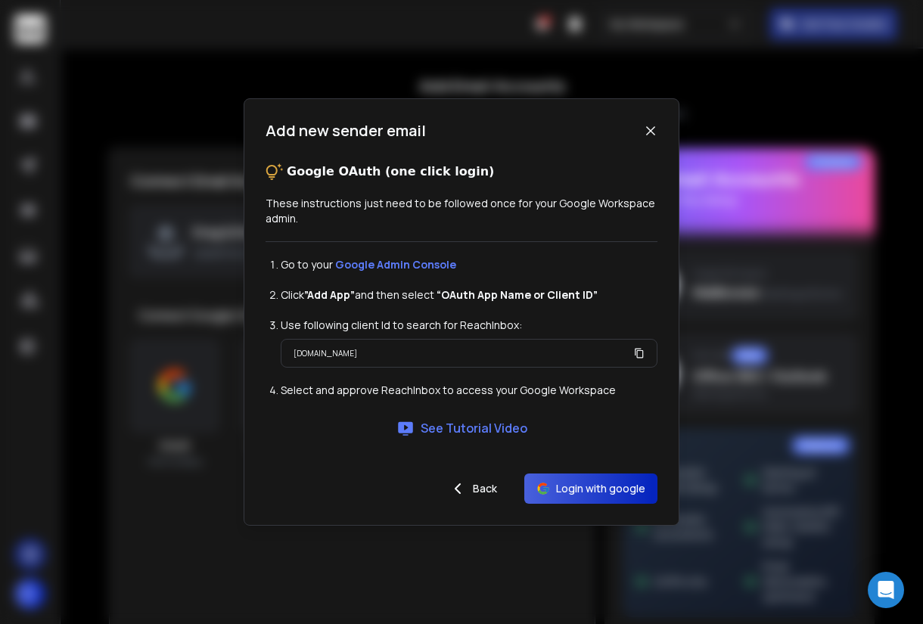
click at [602, 486] on button "Login with google" at bounding box center [590, 489] width 133 height 30
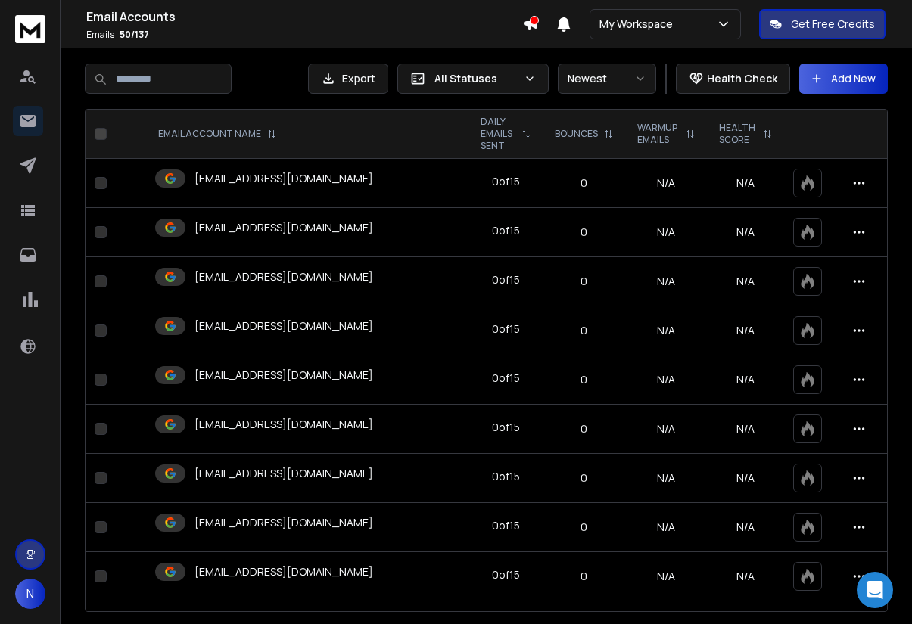
click at [851, 86] on button "Add New" at bounding box center [843, 79] width 89 height 30
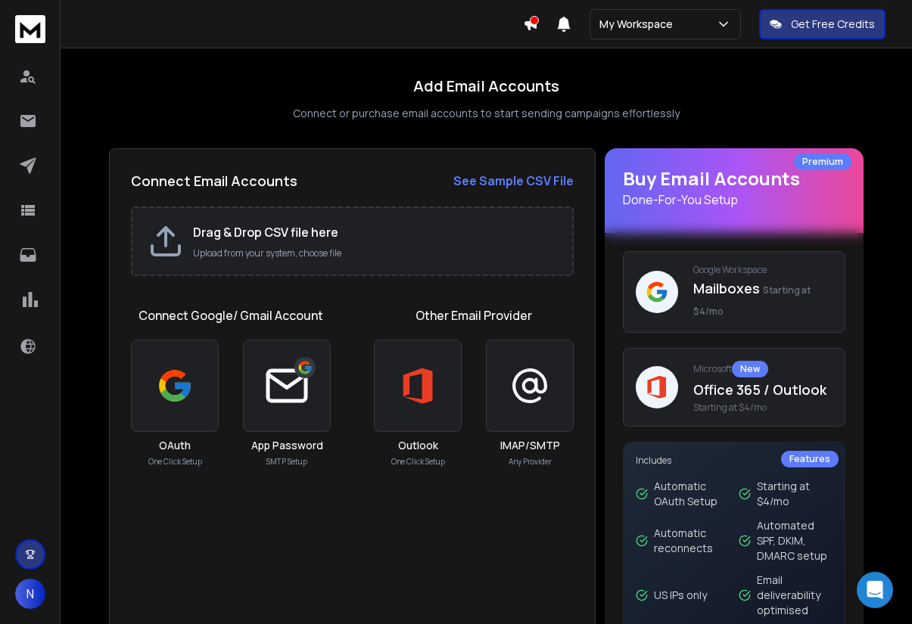
drag, startPoint x: 163, startPoint y: 395, endPoint x: 157, endPoint y: 422, distance: 27.9
click at [157, 422] on div at bounding box center [175, 386] width 88 height 92
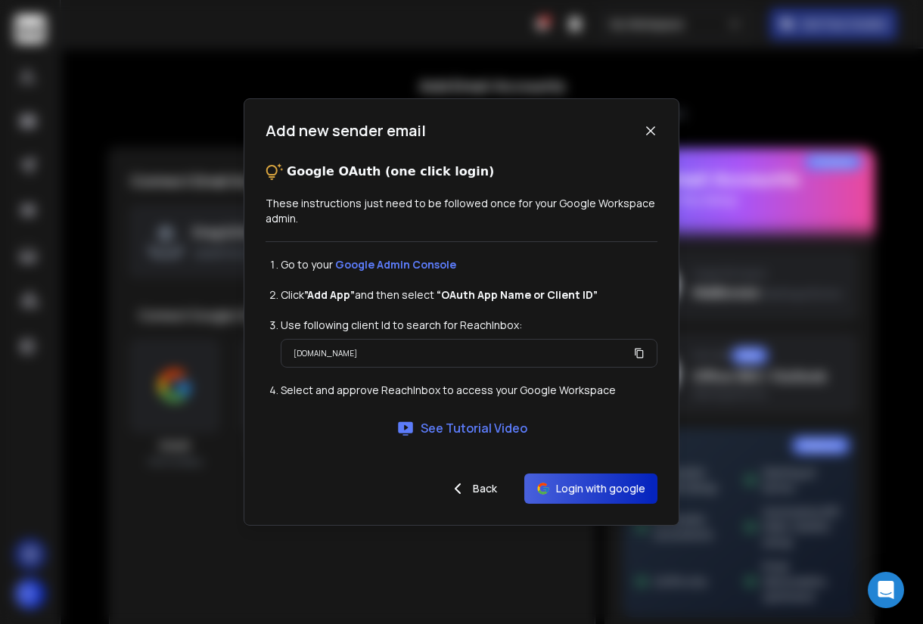
click at [166, 406] on div "Add new sender email Google OAuth (one click login) These instructions just nee…" at bounding box center [461, 312] width 923 height 458
drag, startPoint x: 644, startPoint y: 130, endPoint x: 640, endPoint y: 138, distance: 8.8
click at [643, 132] on div "Add new sender email" at bounding box center [462, 130] width 392 height 21
click at [647, 135] on icon at bounding box center [650, 130] width 9 height 9
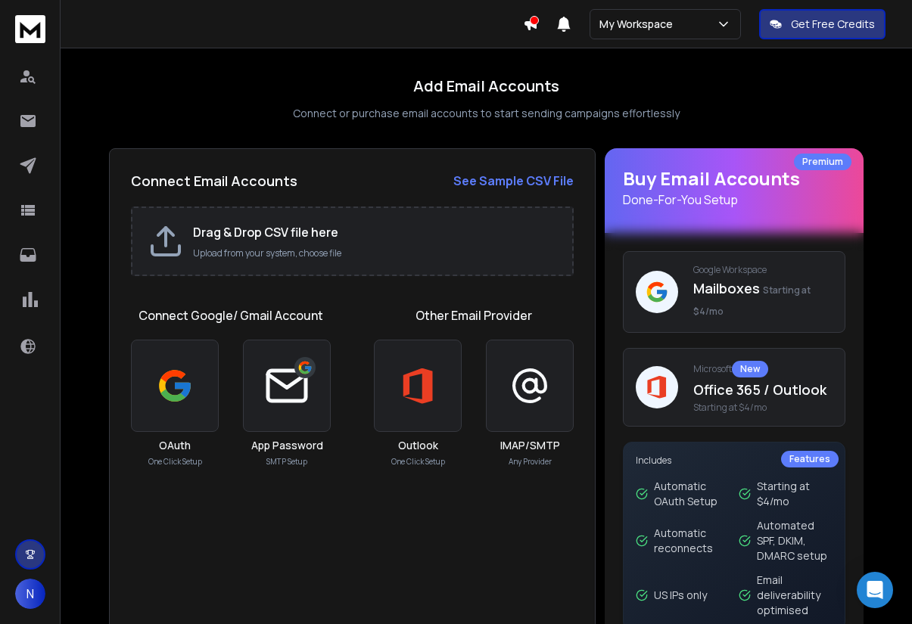
click at [190, 374] on icon at bounding box center [175, 385] width 38 height 45
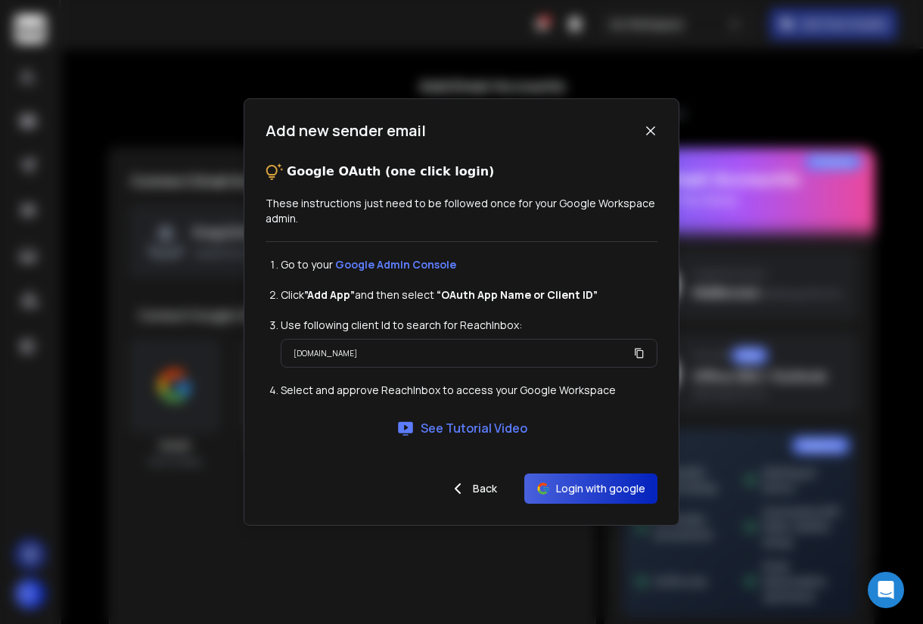
click at [577, 484] on button "Login with google" at bounding box center [590, 489] width 133 height 30
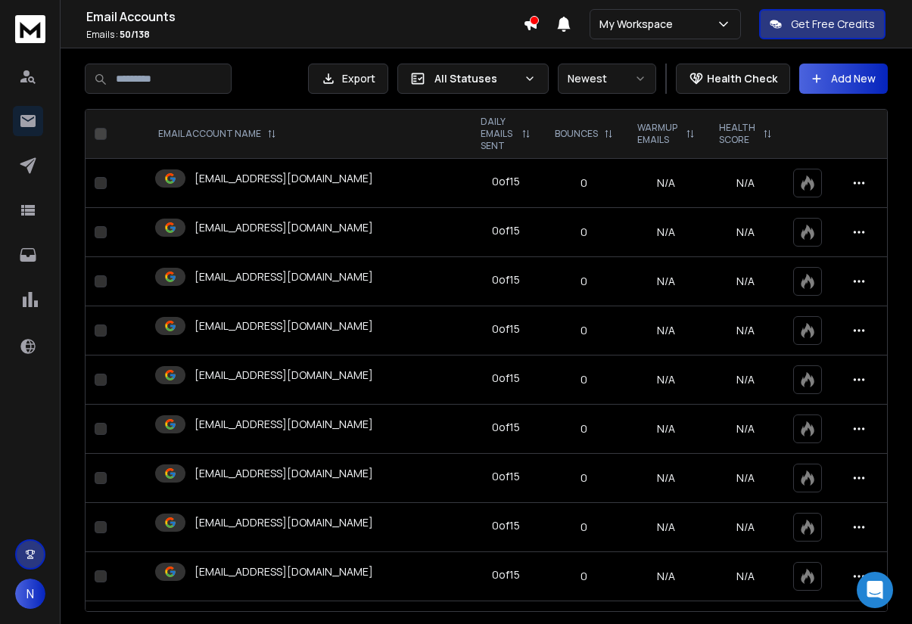
click at [820, 84] on button "Add New" at bounding box center [843, 79] width 89 height 30
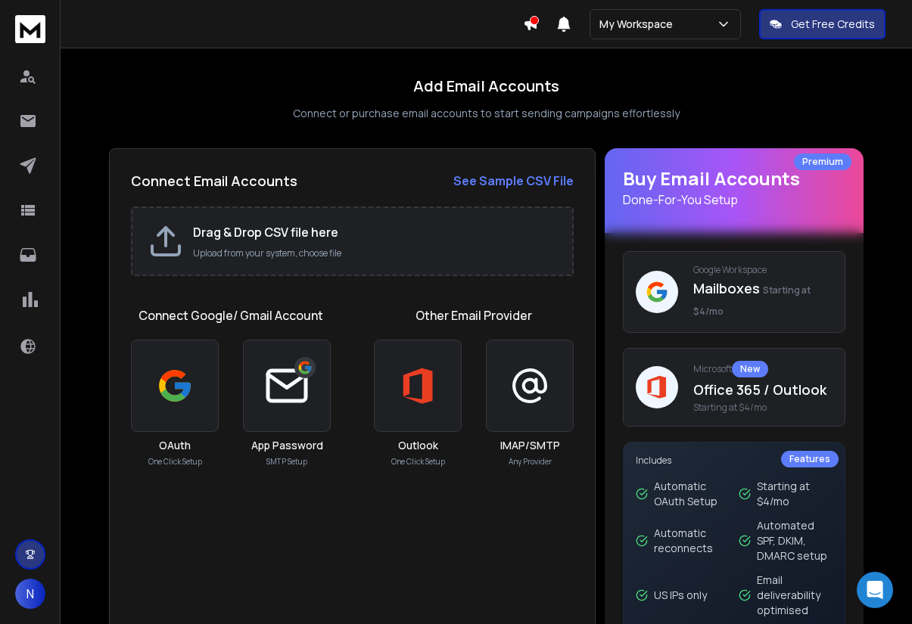
click at [202, 407] on div at bounding box center [175, 386] width 88 height 92
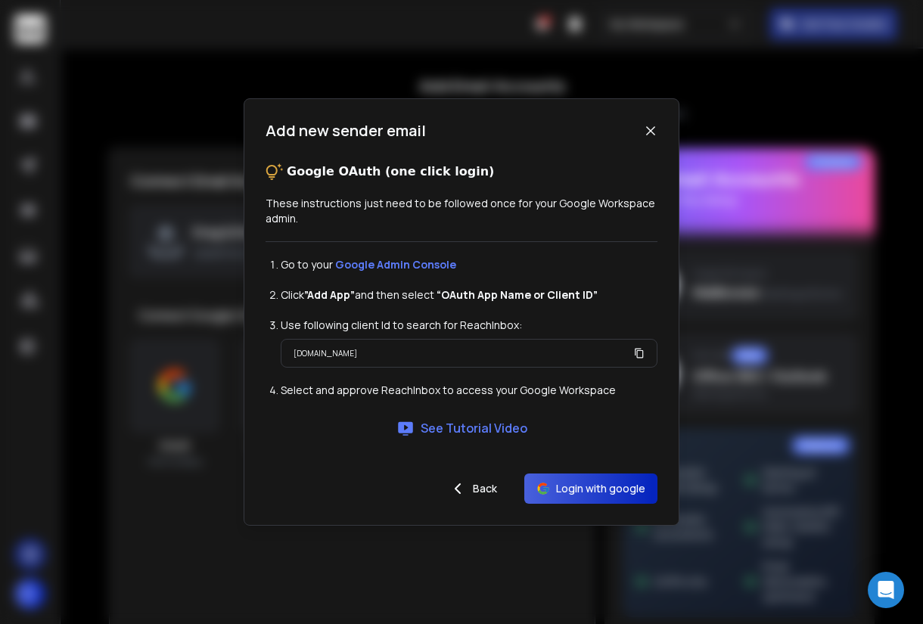
click at [571, 493] on button "Login with google" at bounding box center [590, 489] width 133 height 30
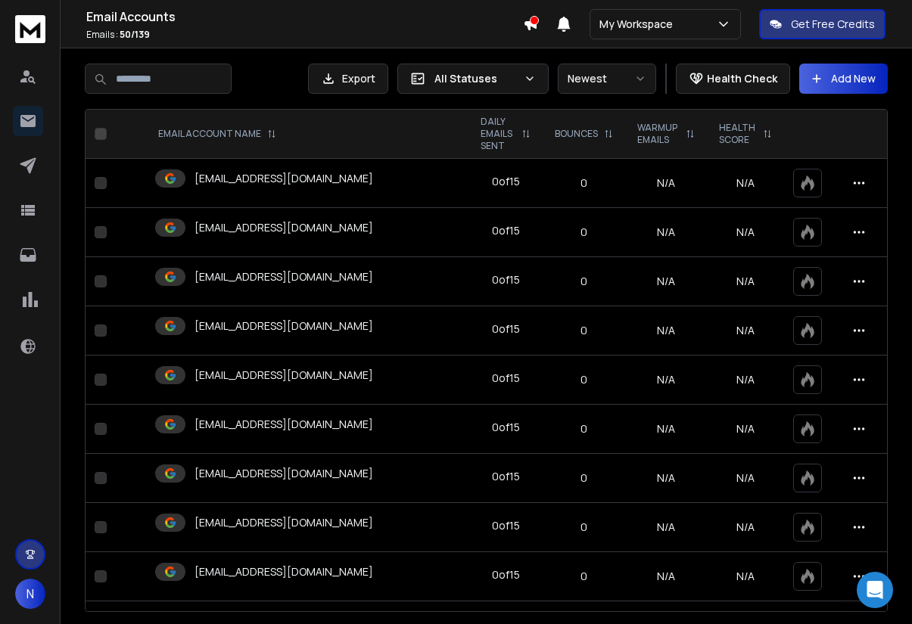
click at [854, 64] on button "Add New" at bounding box center [843, 79] width 89 height 30
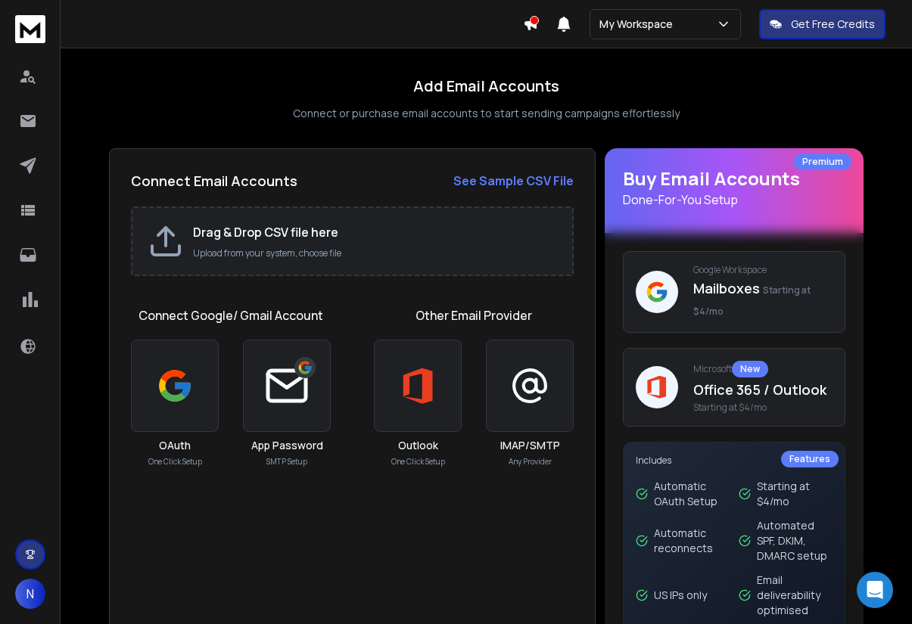
click at [169, 399] on icon at bounding box center [172, 395] width 25 height 13
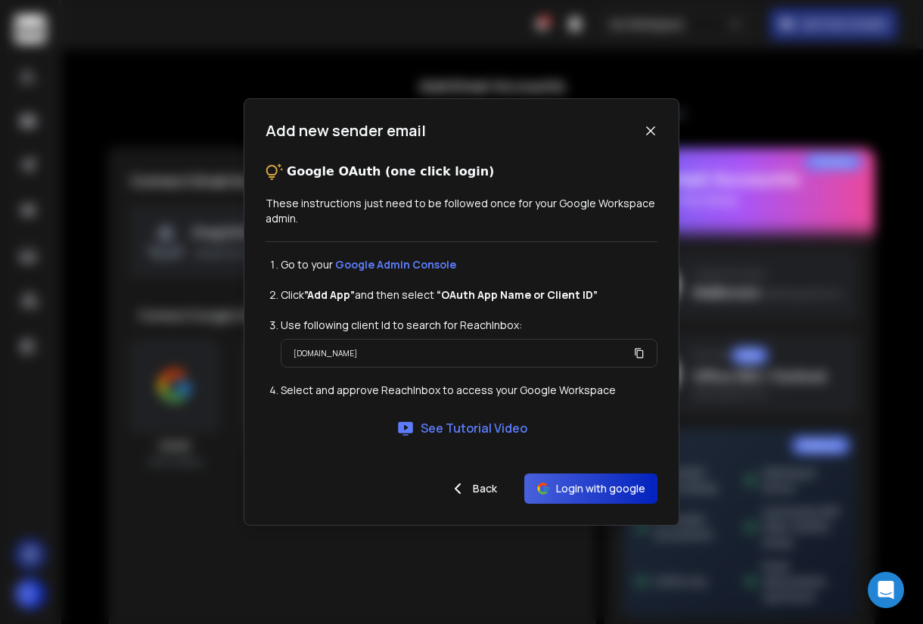
click at [605, 475] on button "Login with google" at bounding box center [590, 489] width 133 height 30
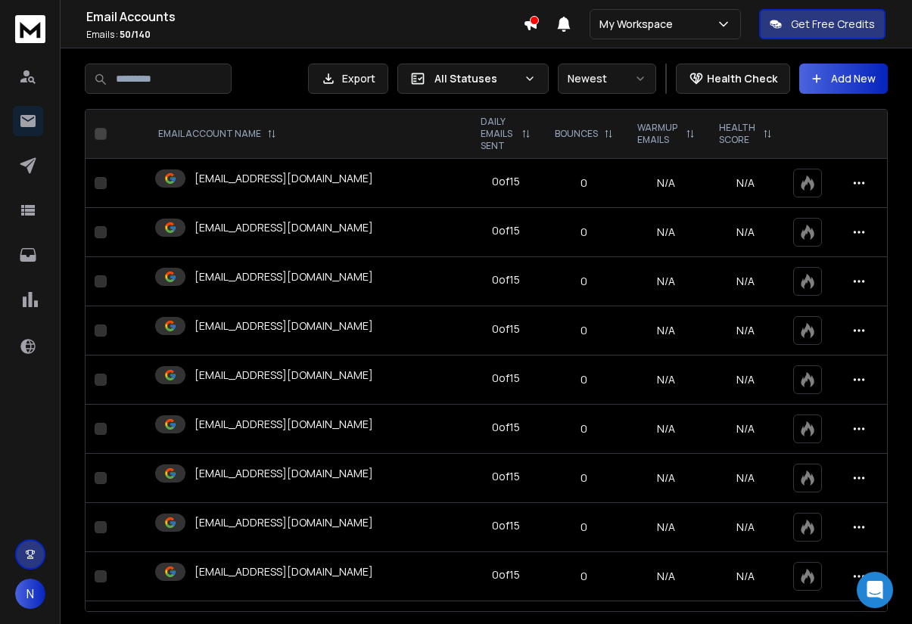
click at [842, 74] on button "Add New" at bounding box center [843, 79] width 89 height 30
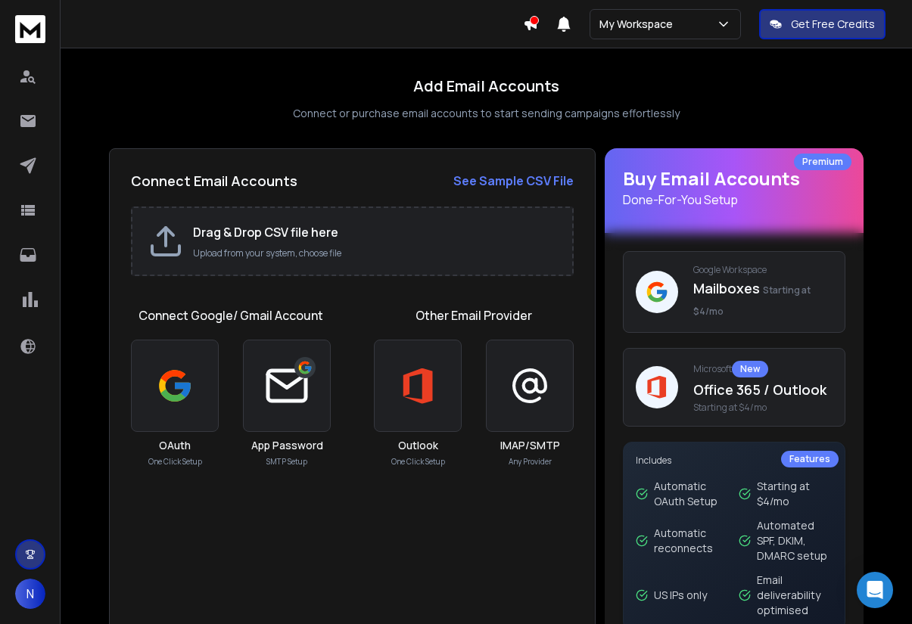
click at [180, 391] on icon at bounding box center [175, 385] width 38 height 45
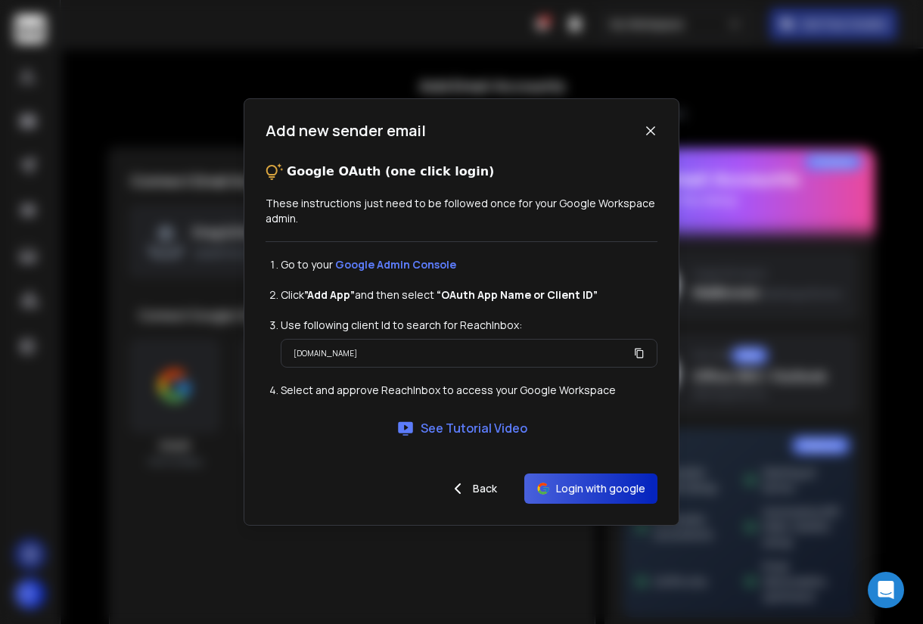
click at [588, 482] on button "Login with google" at bounding box center [590, 489] width 133 height 30
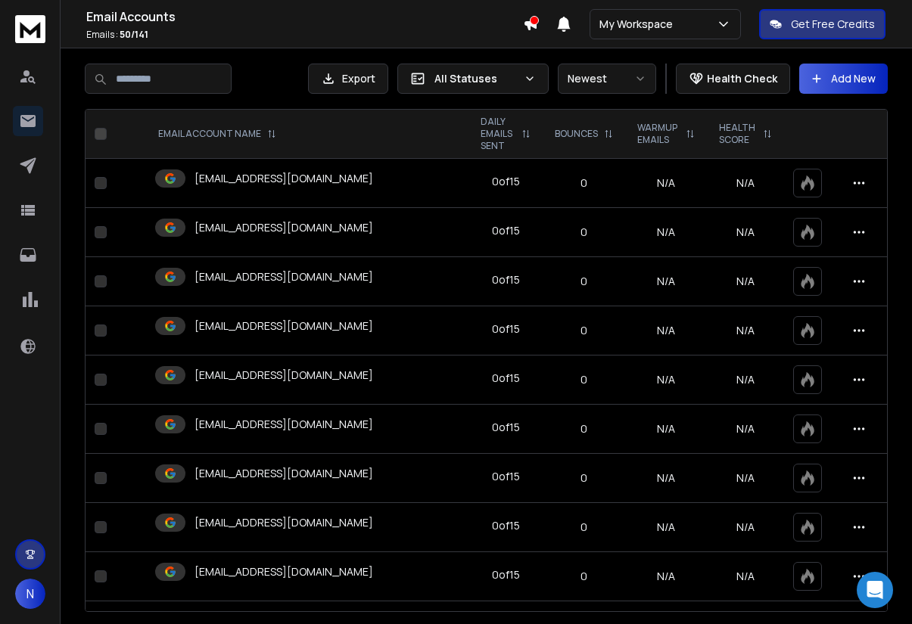
click at [854, 74] on button "Add New" at bounding box center [843, 79] width 89 height 30
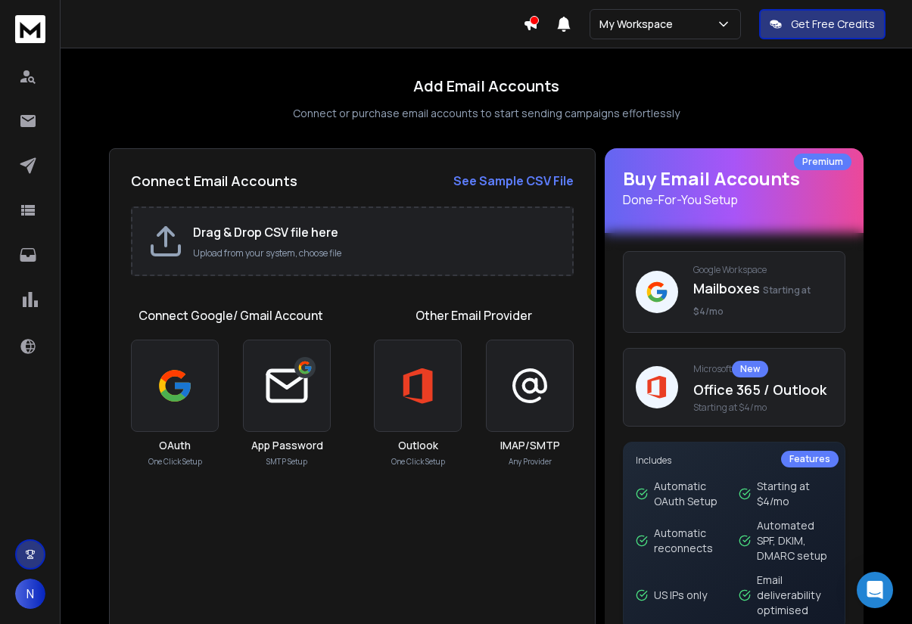
click at [160, 394] on icon at bounding box center [175, 385] width 38 height 45
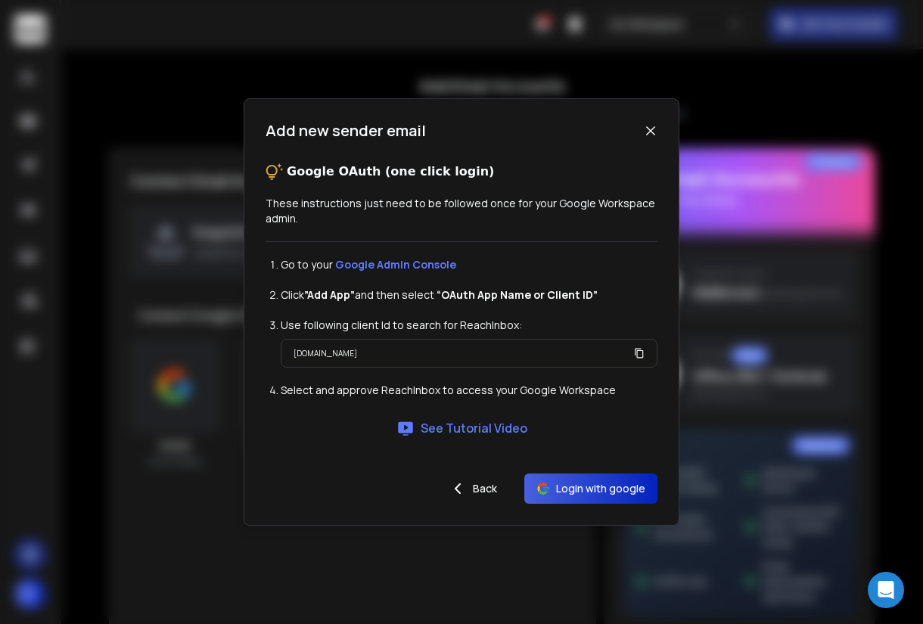
click at [568, 476] on button "Login with google" at bounding box center [590, 489] width 133 height 30
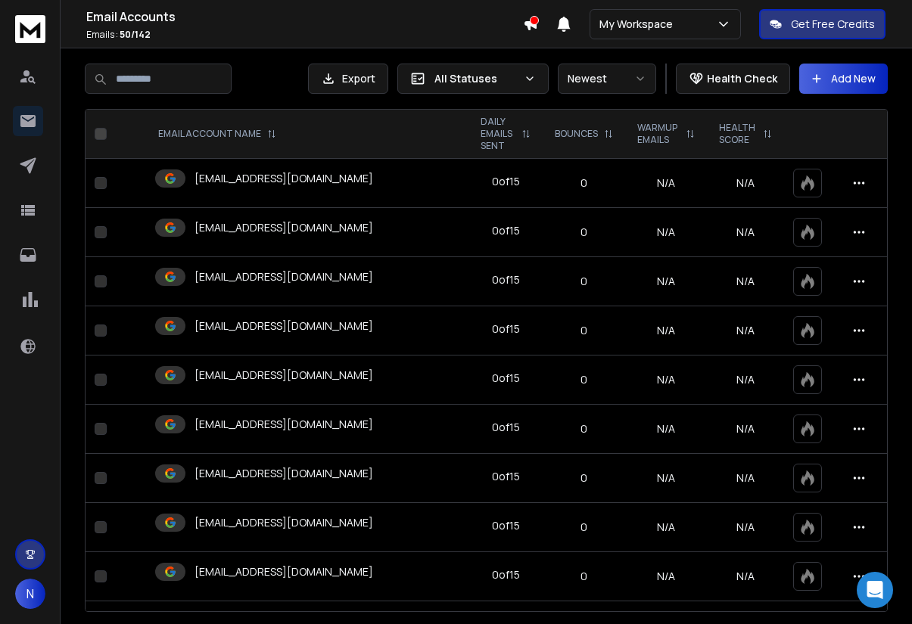
click at [823, 79] on button "Add New" at bounding box center [843, 79] width 89 height 30
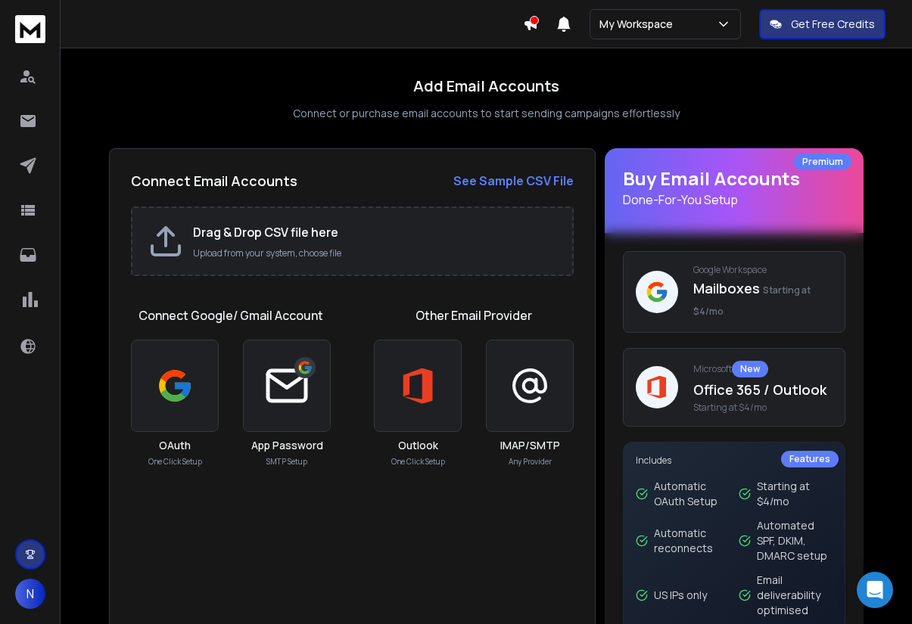
click at [193, 395] on icon at bounding box center [175, 385] width 38 height 45
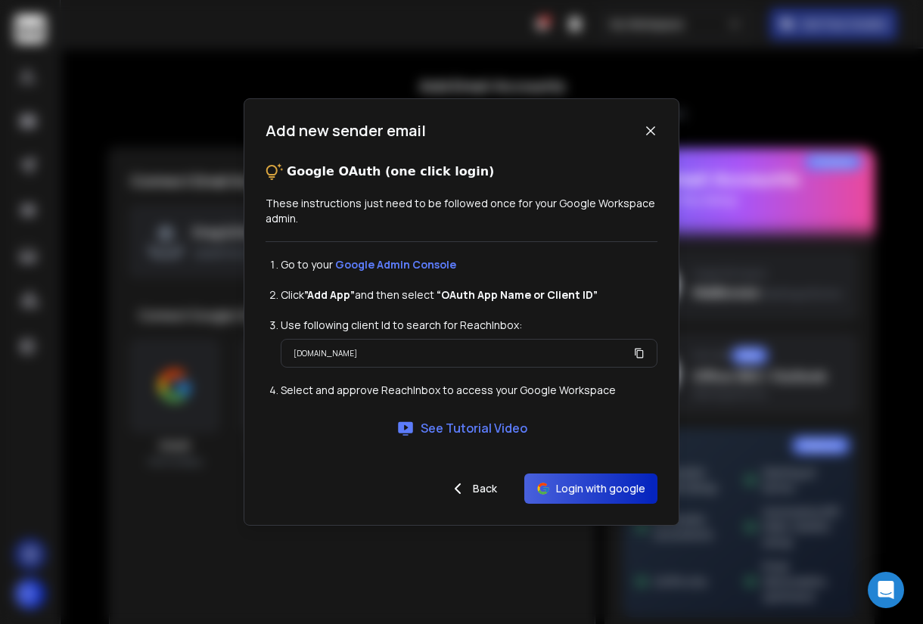
click at [574, 478] on button "Login with google" at bounding box center [590, 489] width 133 height 30
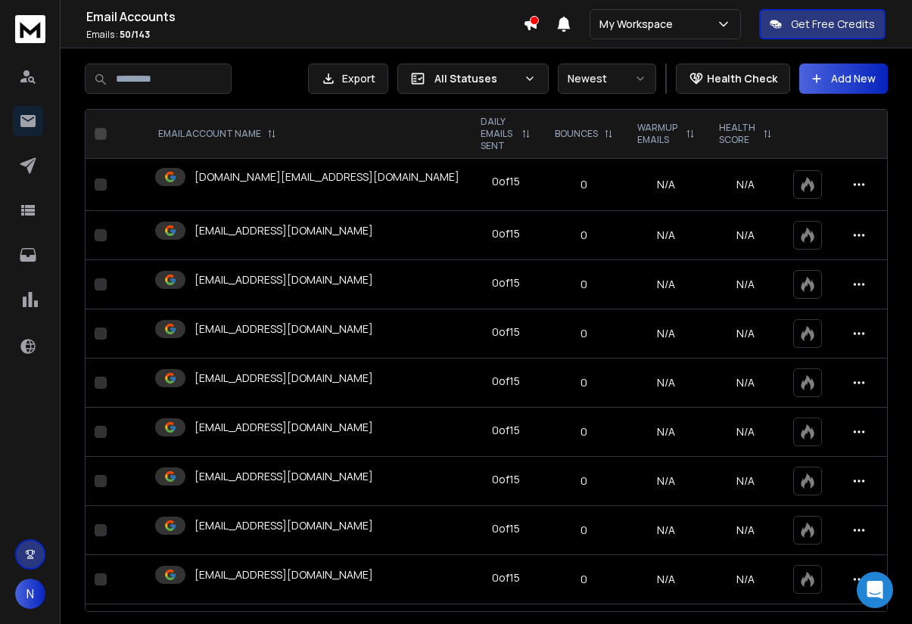
click at [842, 82] on button "Add New" at bounding box center [843, 79] width 89 height 30
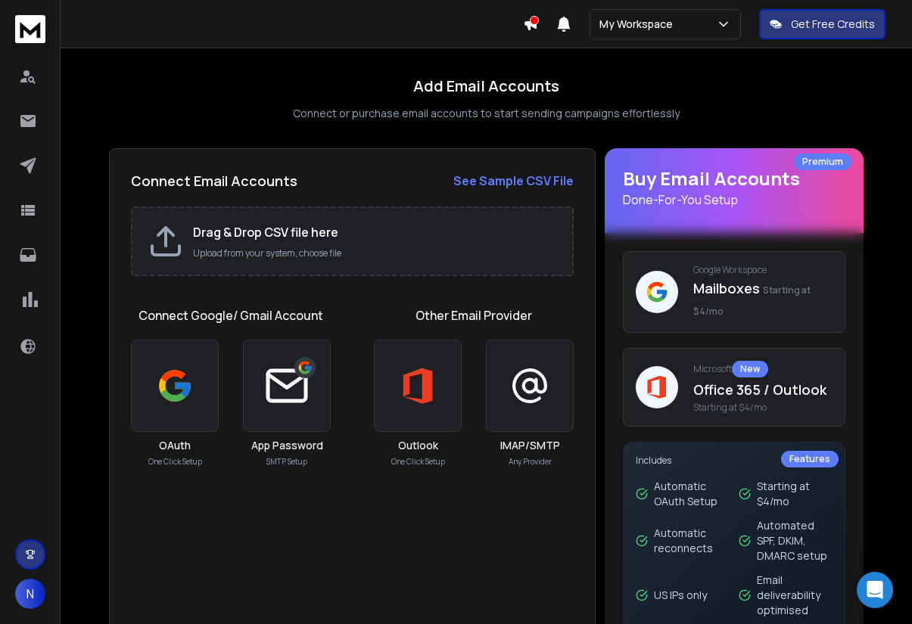
click at [160, 378] on icon at bounding box center [175, 385] width 38 height 45
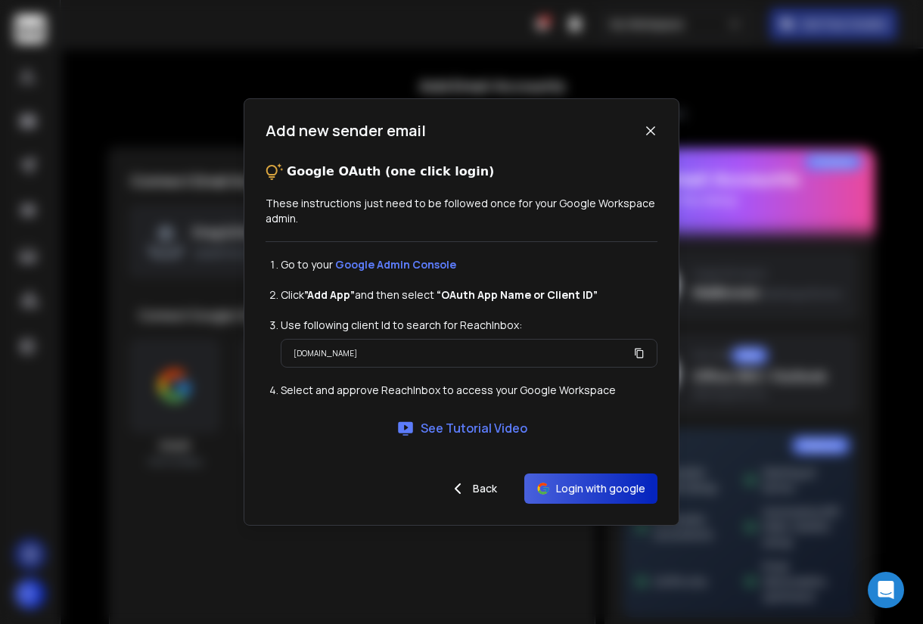
click at [587, 486] on button "Login with google" at bounding box center [590, 489] width 133 height 30
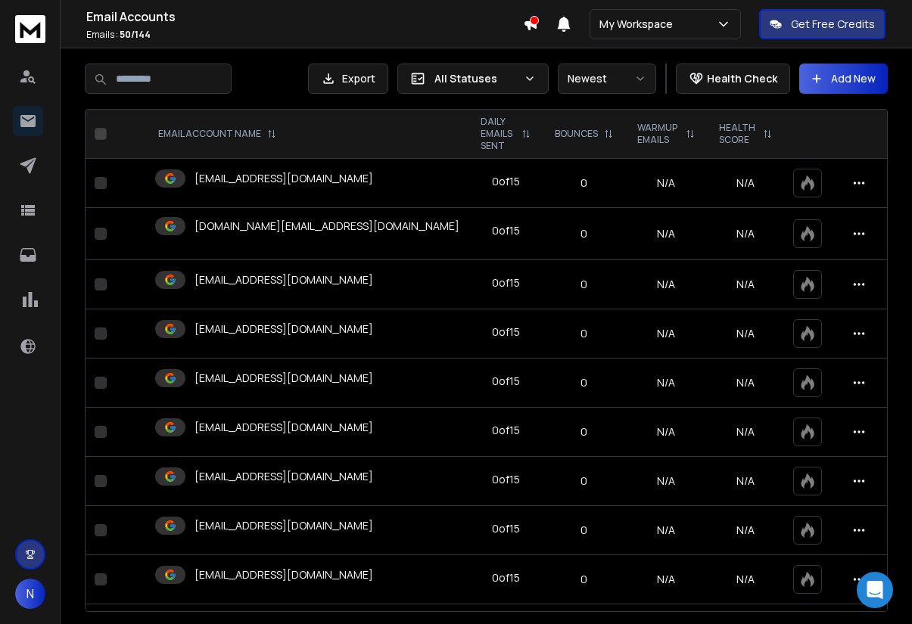
click at [843, 79] on button "Add New" at bounding box center [843, 79] width 89 height 30
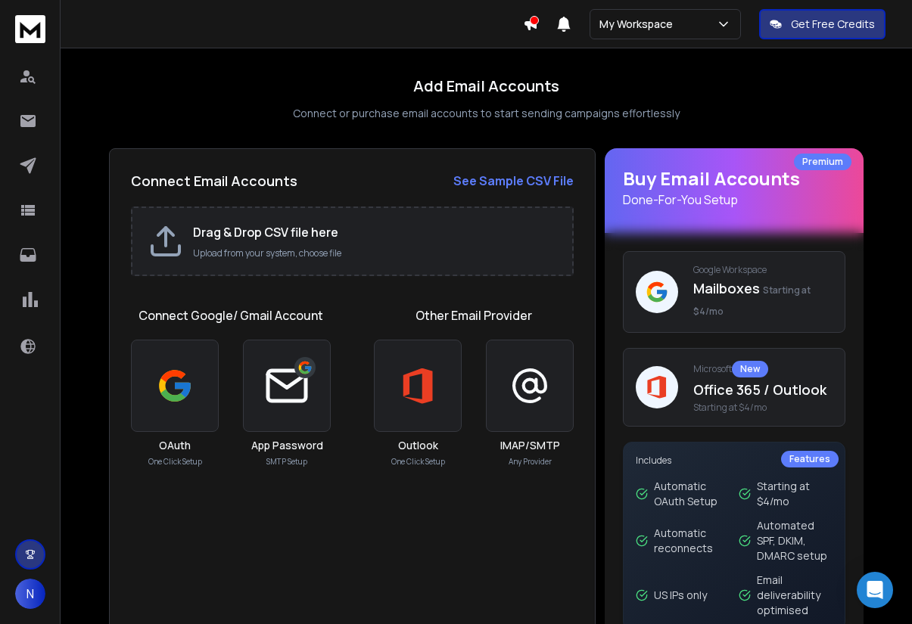
click at [171, 390] on icon at bounding box center [175, 385] width 38 height 45
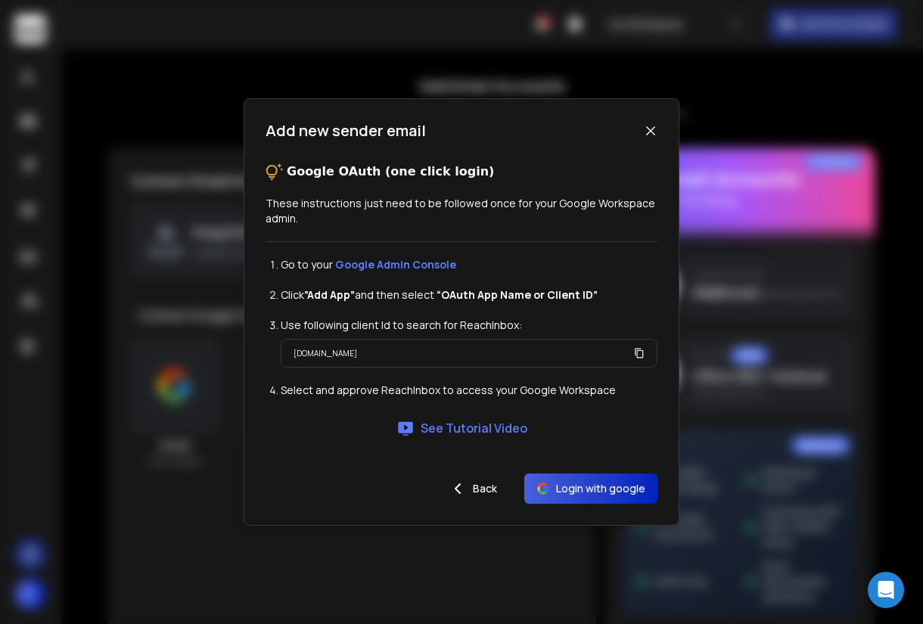
click at [578, 471] on div "Google OAuth (one click login) These instructions just need to be followed once…" at bounding box center [462, 333] width 392 height 341
drag, startPoint x: 615, startPoint y: 478, endPoint x: 660, endPoint y: 481, distance: 44.7
click at [618, 479] on button "Login with google" at bounding box center [590, 489] width 133 height 30
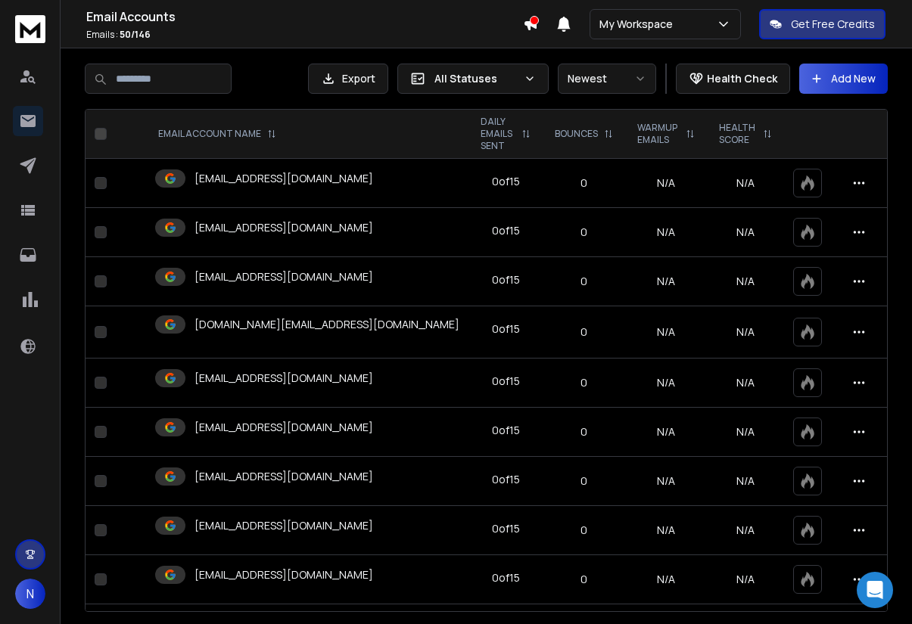
click at [848, 82] on button "Add New" at bounding box center [843, 79] width 89 height 30
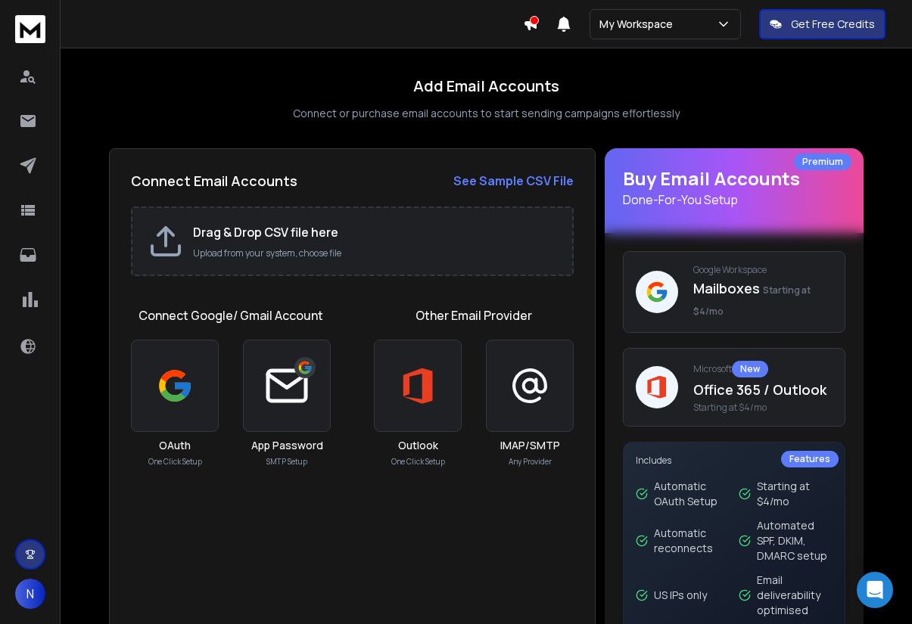
click at [139, 394] on div at bounding box center [175, 386] width 88 height 92
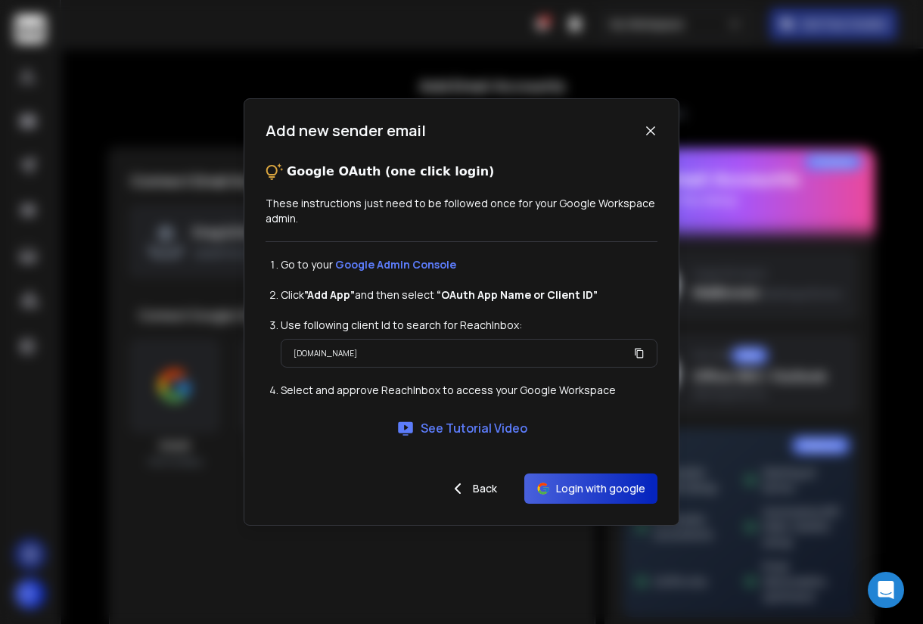
click at [637, 484] on button "Login with google" at bounding box center [590, 489] width 133 height 30
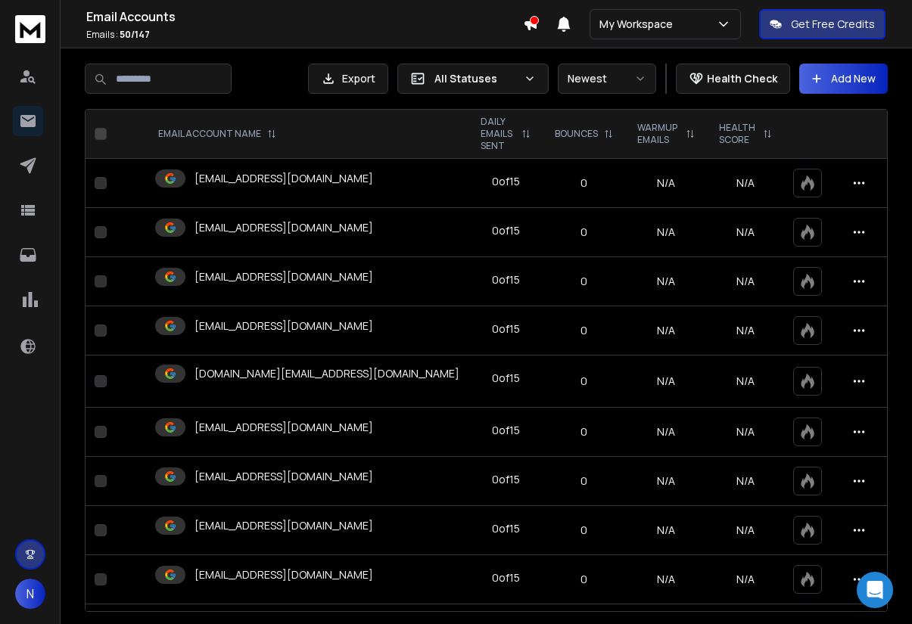
click at [854, 81] on button "Add New" at bounding box center [843, 79] width 89 height 30
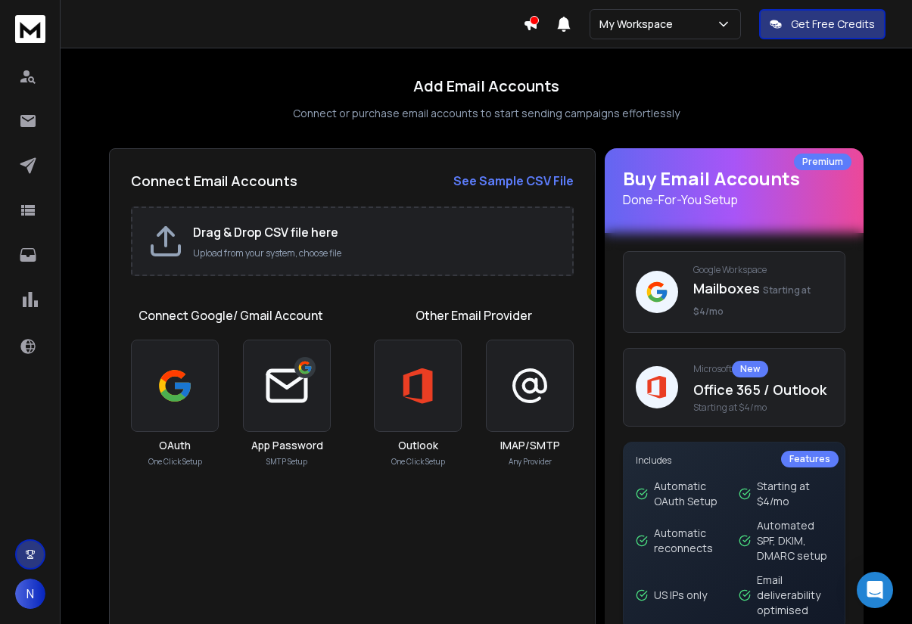
click at [186, 408] on icon at bounding box center [175, 385] width 38 height 45
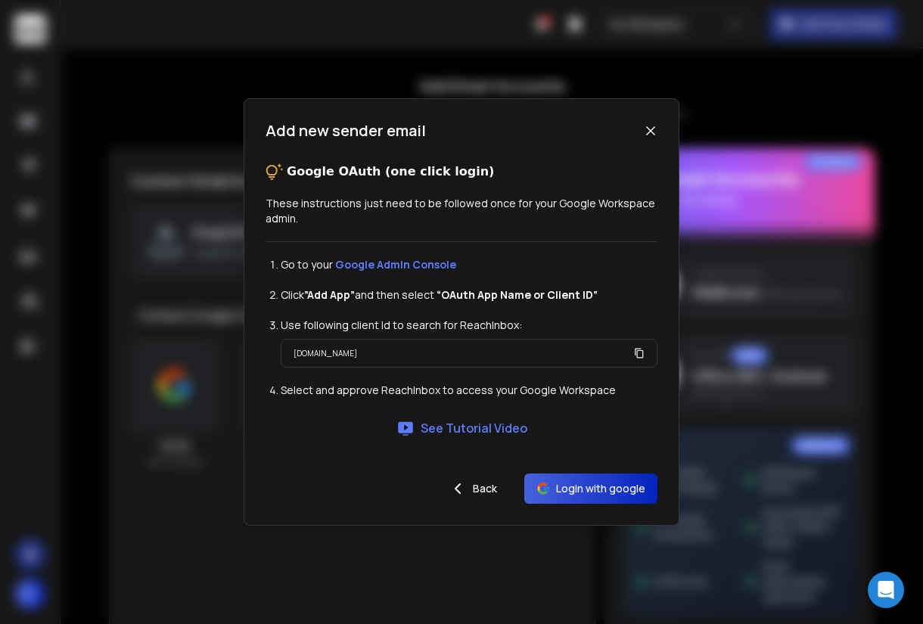
click at [575, 493] on button "Login with google" at bounding box center [590, 489] width 133 height 30
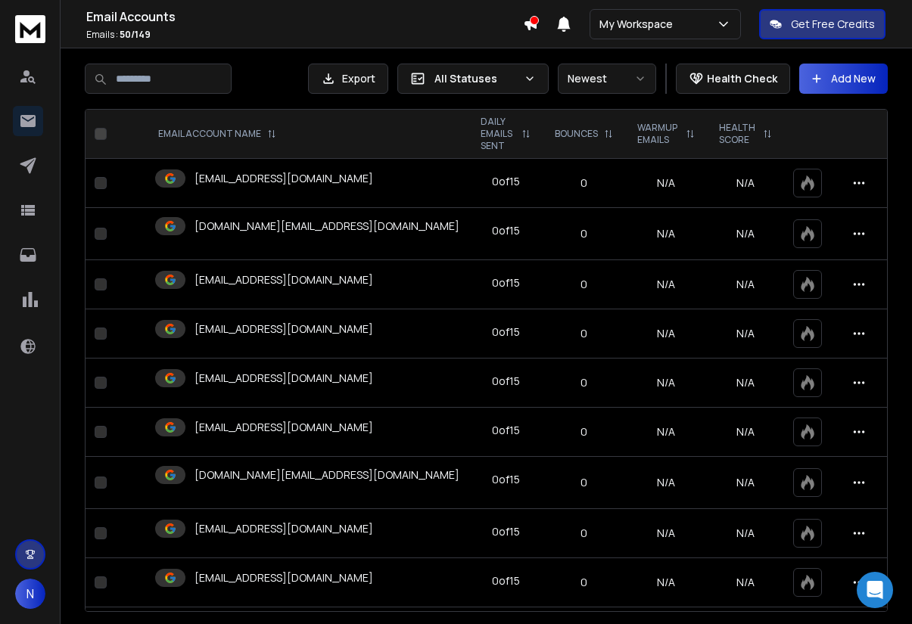
click at [850, 77] on button "Add New" at bounding box center [843, 79] width 89 height 30
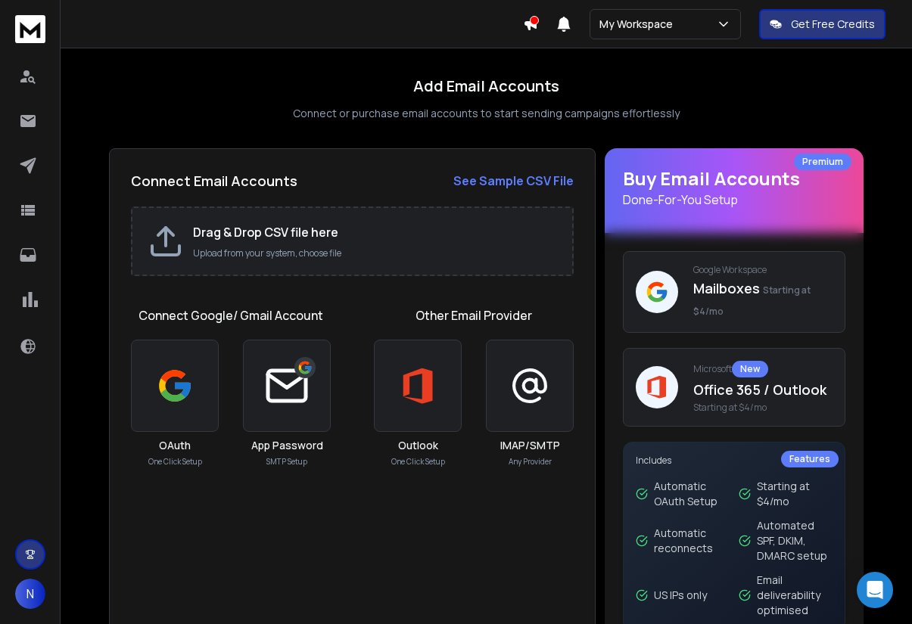
click at [148, 397] on div at bounding box center [175, 386] width 88 height 92
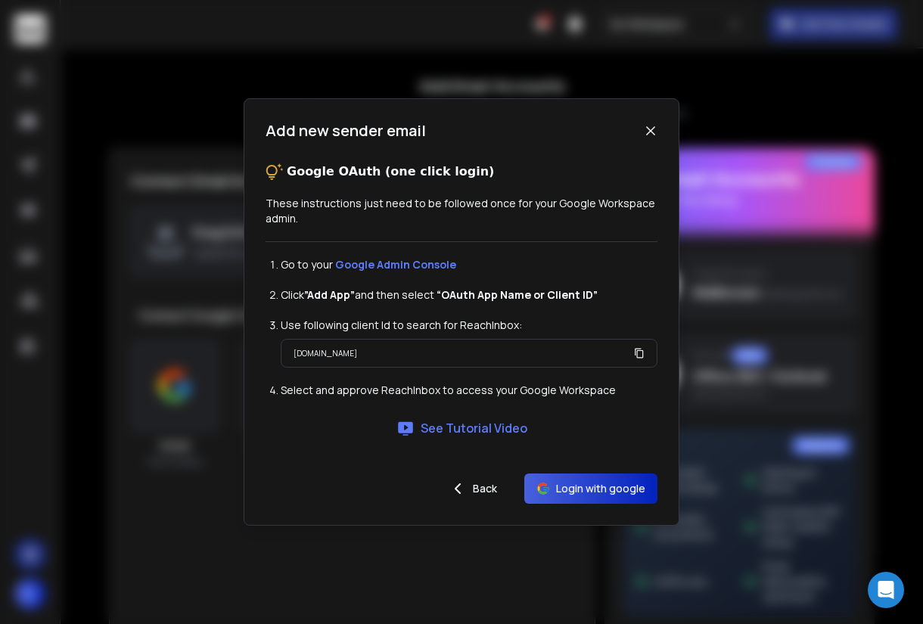
click at [594, 492] on button "Login with google" at bounding box center [590, 489] width 133 height 30
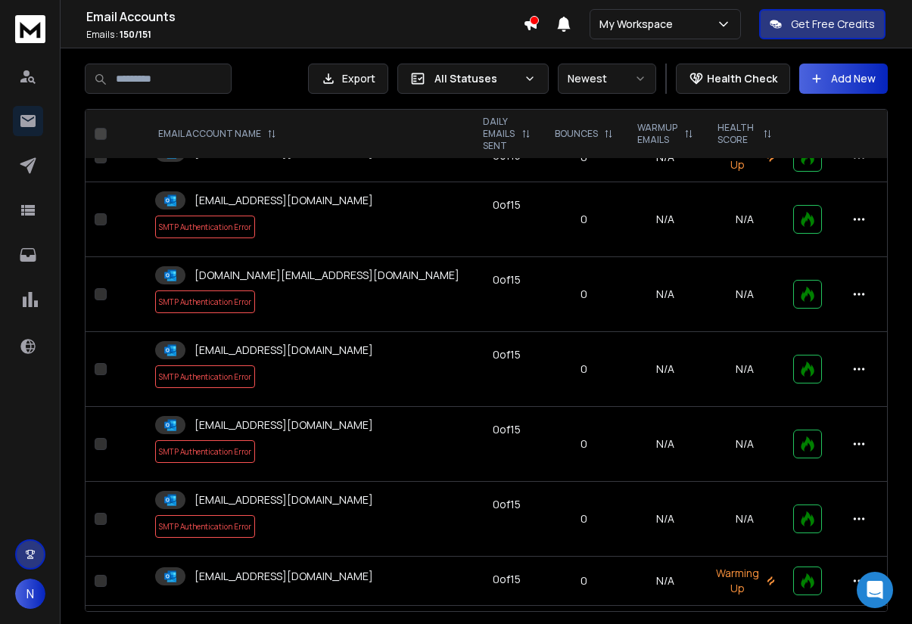
scroll to position [2648, 0]
